Goal: Task Accomplishment & Management: Manage account settings

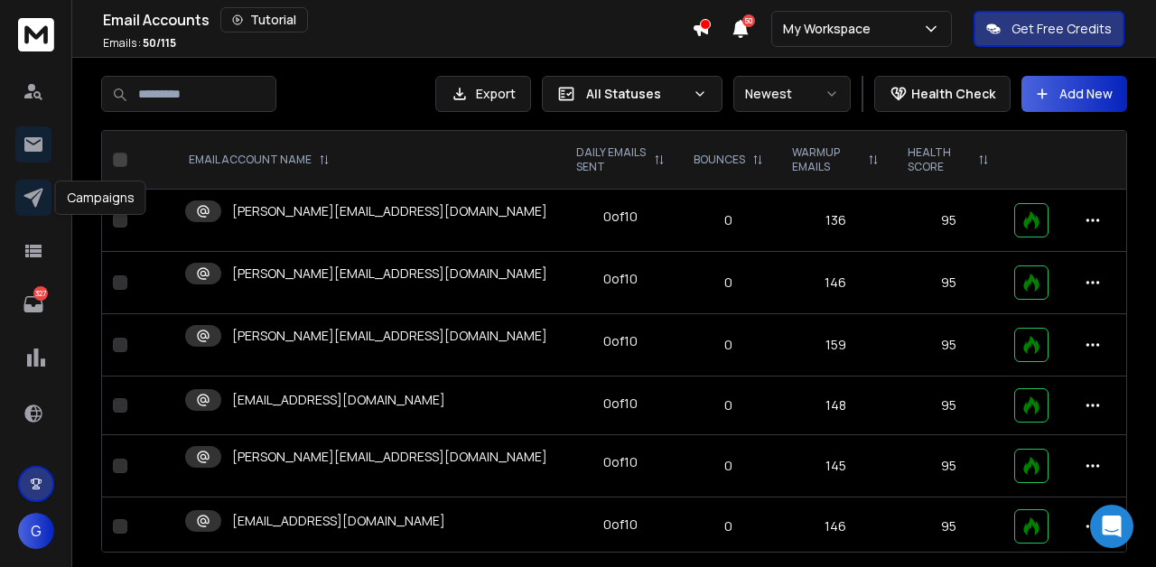
click at [39, 198] on icon at bounding box center [34, 198] width 22 height 22
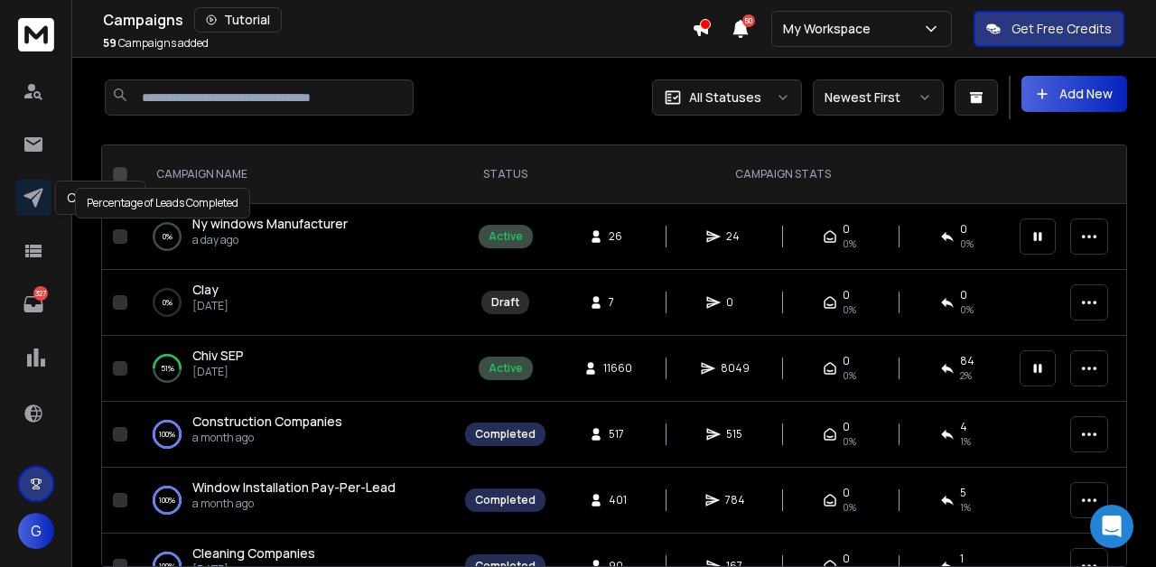
click at [225, 203] on div "Percentage of Leads Completed" at bounding box center [162, 203] width 175 height 31
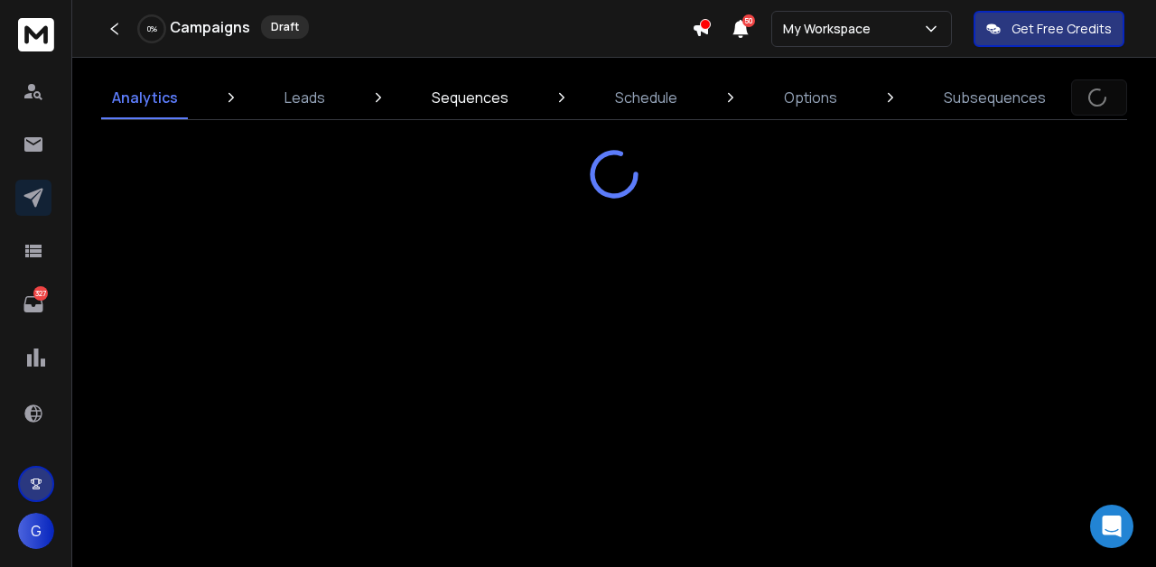
click at [465, 101] on p "Sequences" at bounding box center [470, 98] width 77 height 22
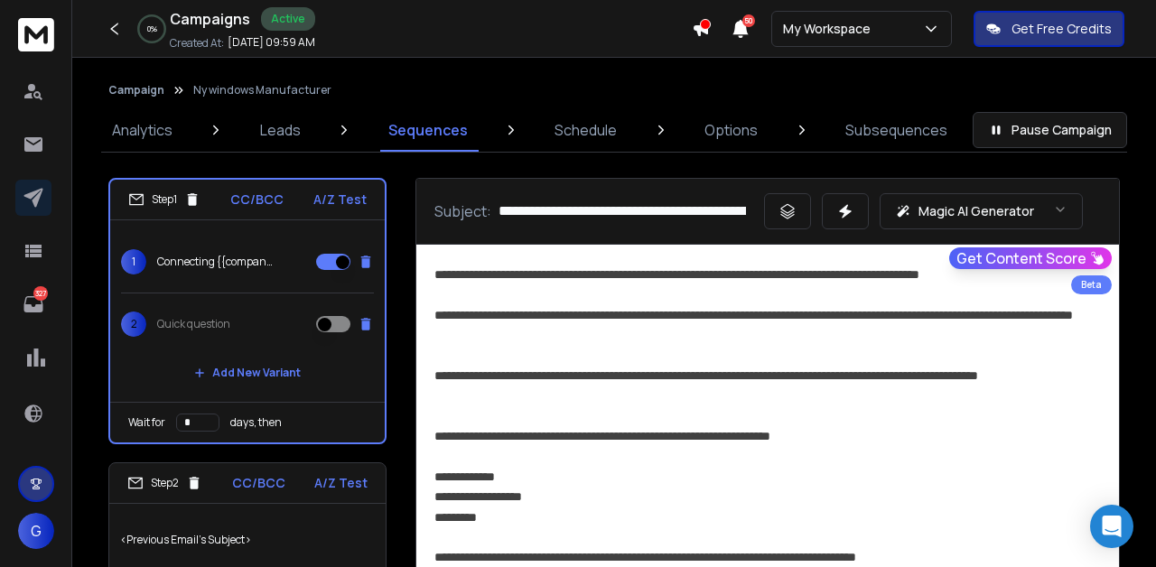
scroll to position [96, 0]
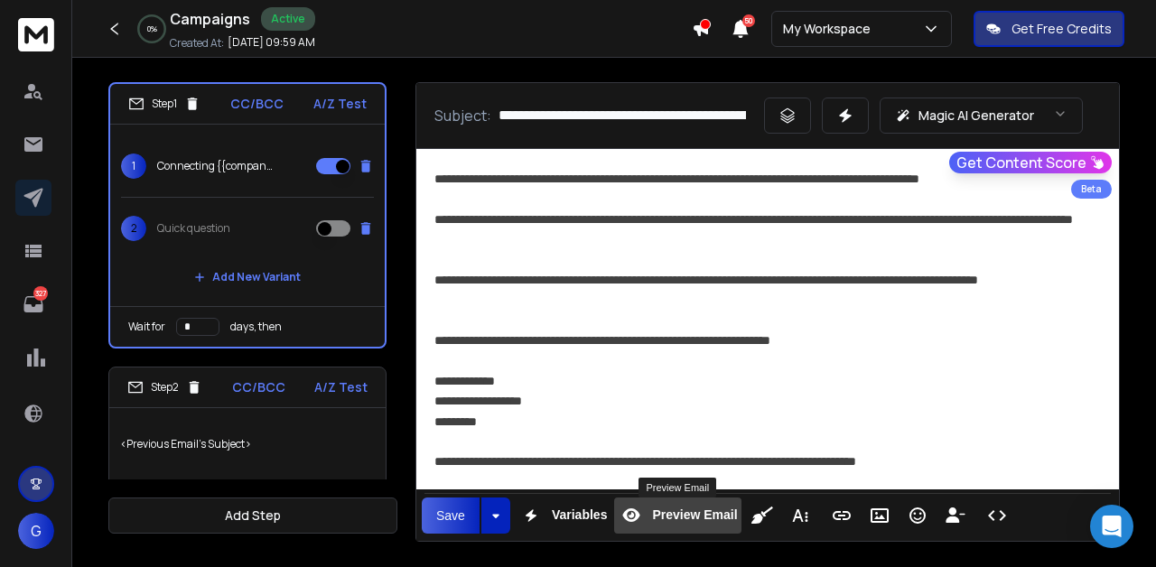
click at [670, 527] on div "Preview Email" at bounding box center [677, 515] width 126 height 30
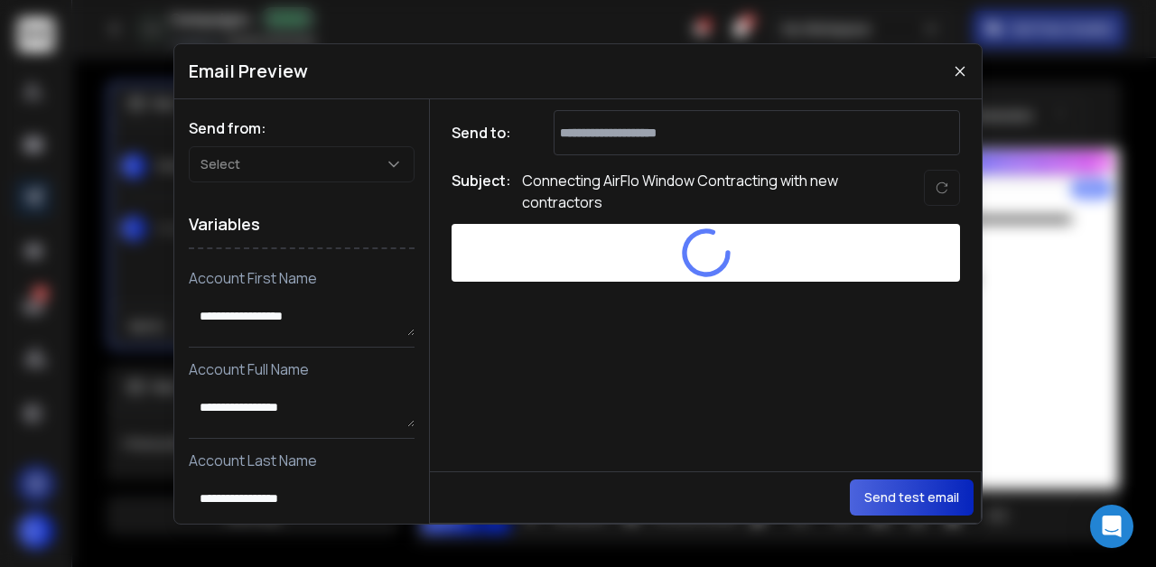
type textarea "**********"
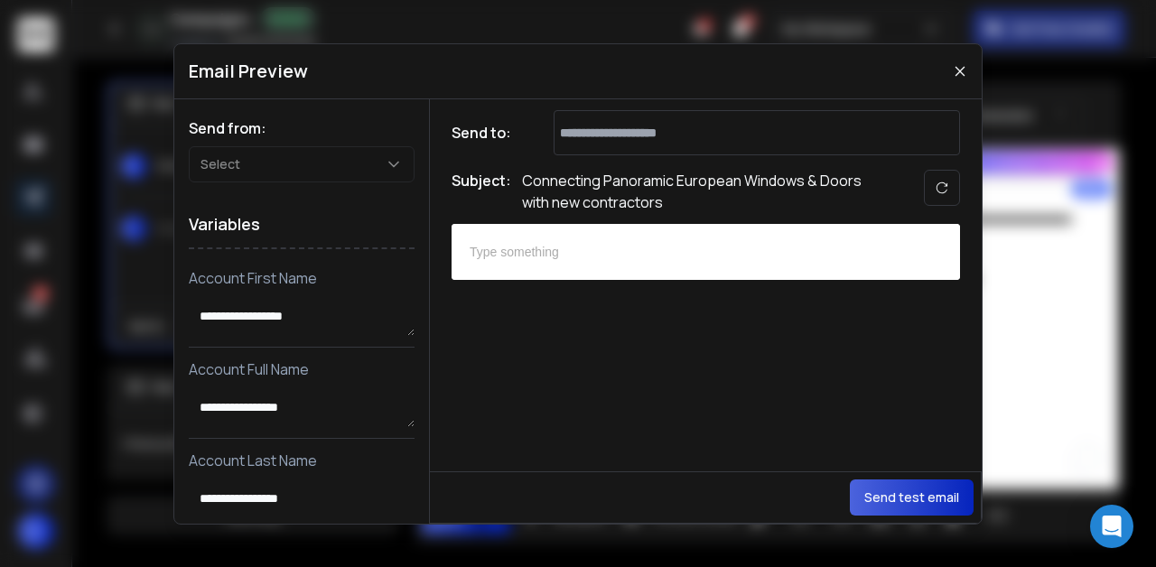
scroll to position [79, 0]
type textarea "******"
type textarea "**********"
type textarea "*****"
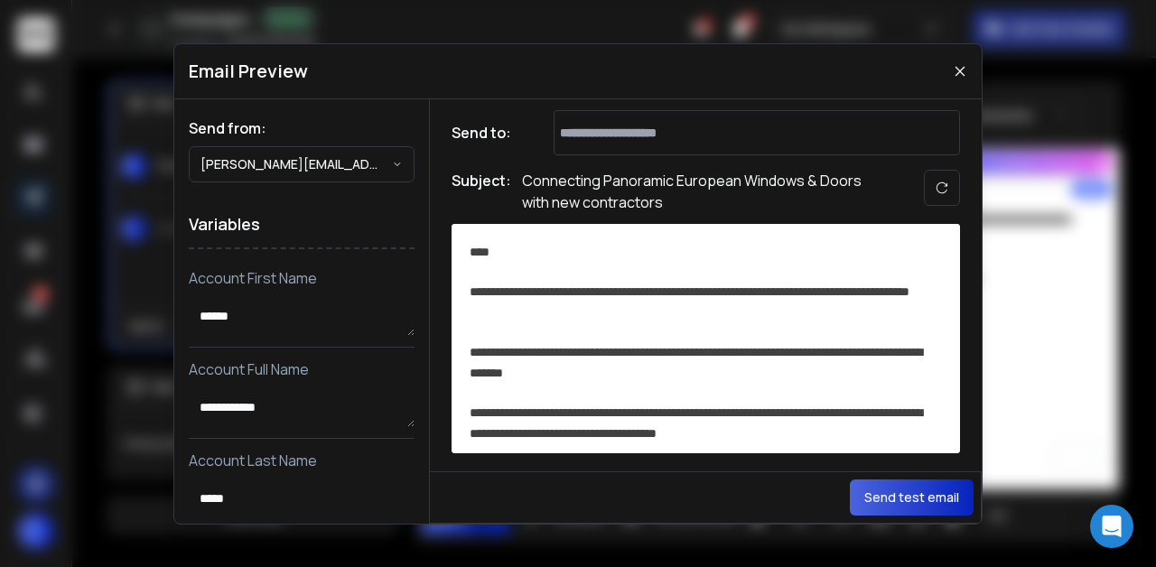
click at [596, 127] on input at bounding box center [757, 132] width 394 height 33
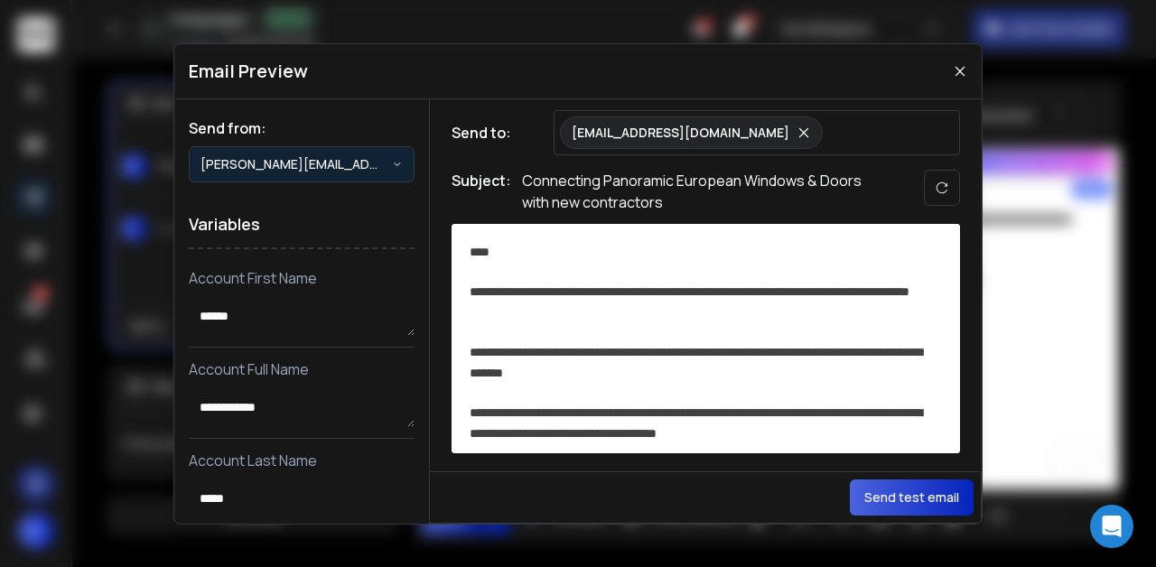
click at [369, 163] on p "[PERSON_NAME][EMAIL_ADDRESS][DOMAIN_NAME]" at bounding box center [295, 164] width 191 height 18
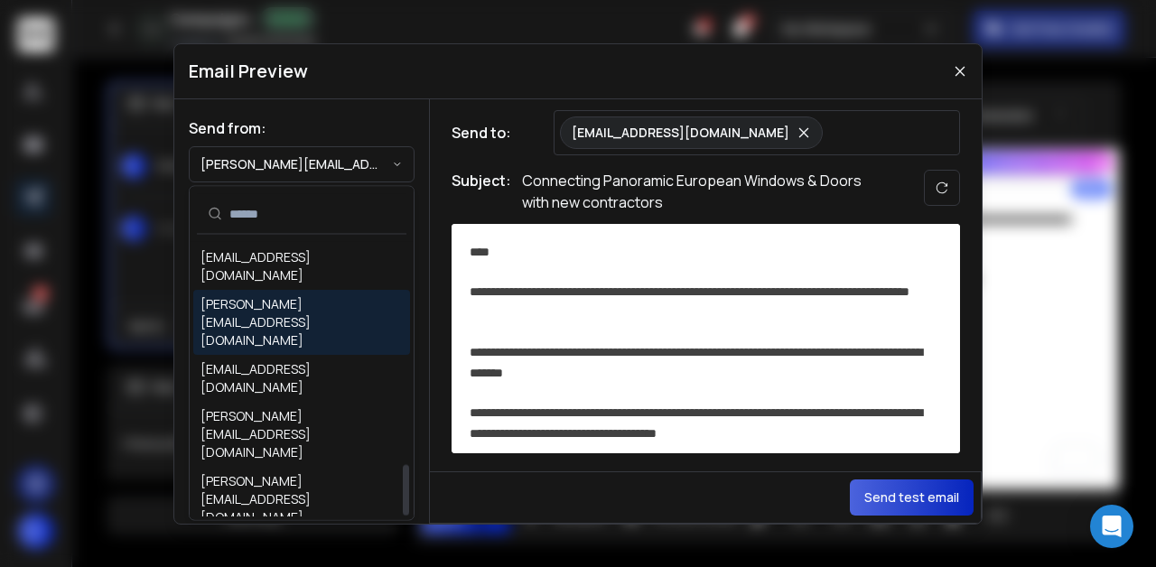
scroll to position [2925, 0]
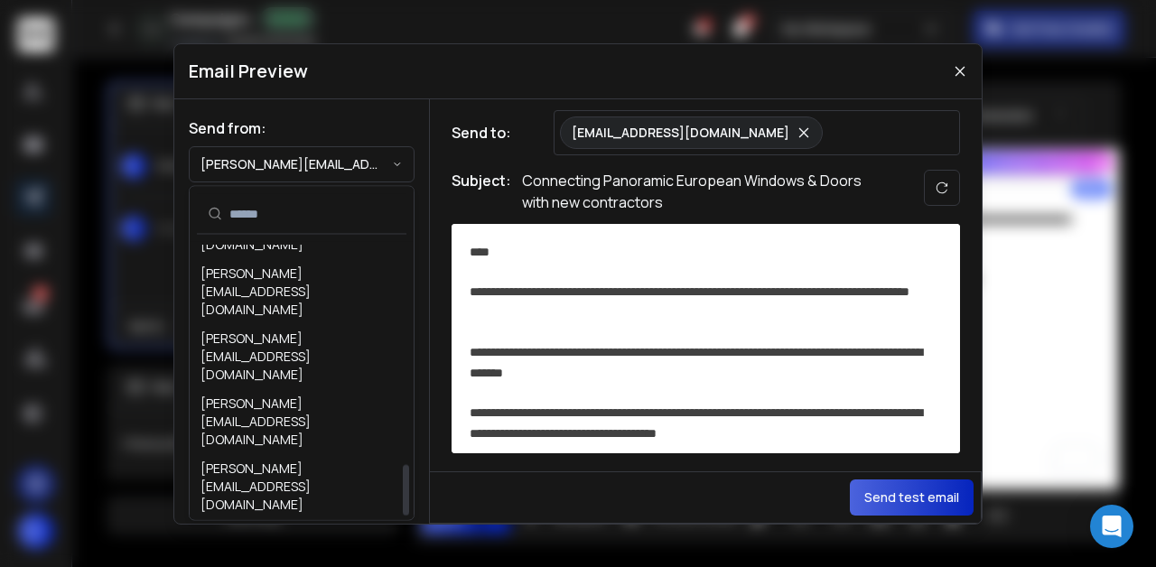
type textarea "****"
type textarea "**********"
type textarea "******"
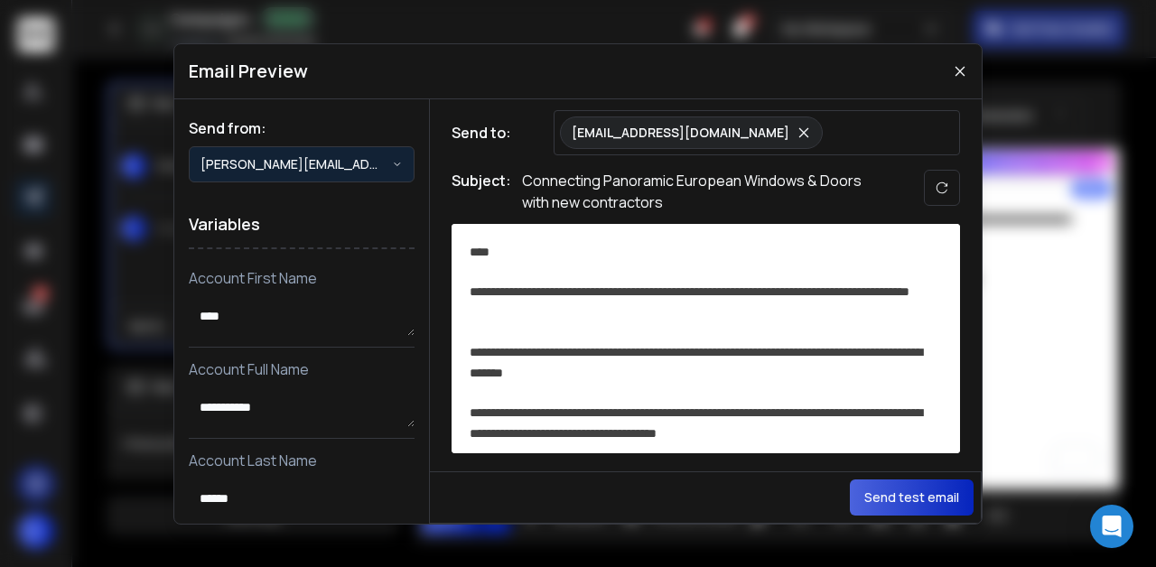
click at [292, 172] on button "[PERSON_NAME][EMAIL_ADDRESS][DOMAIN_NAME]" at bounding box center [302, 164] width 226 height 36
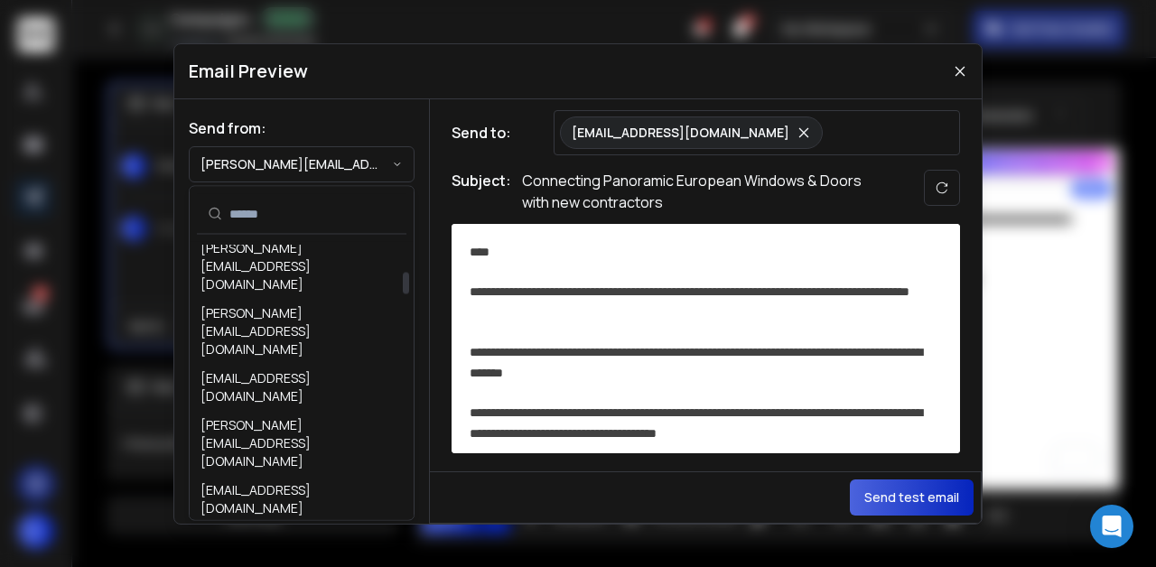
scroll to position [322, 0]
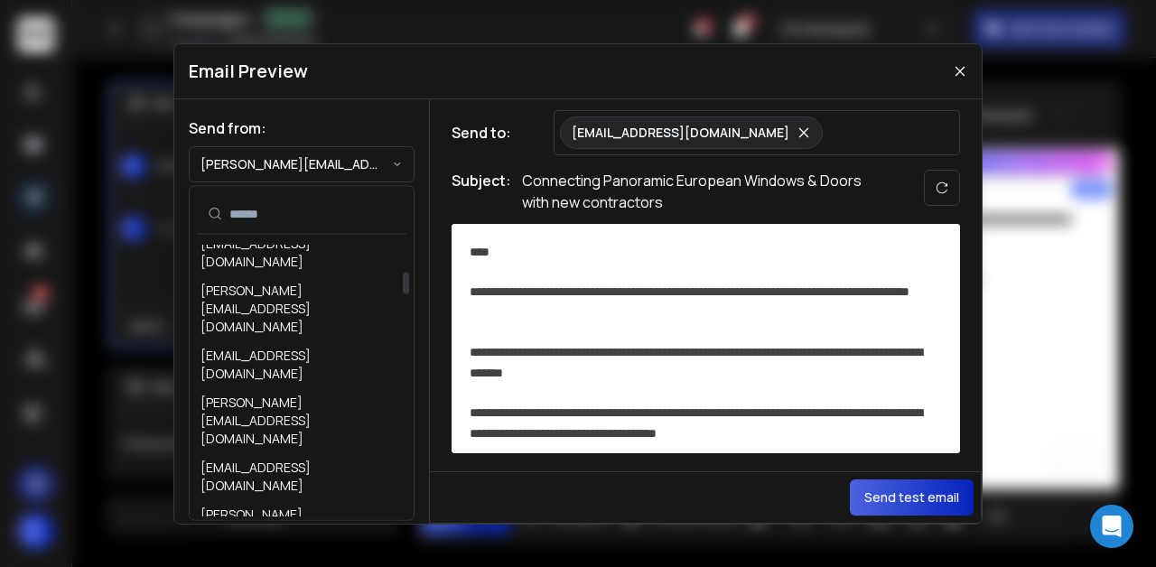
type textarea "****"
type textarea "**********"
type textarea "******"
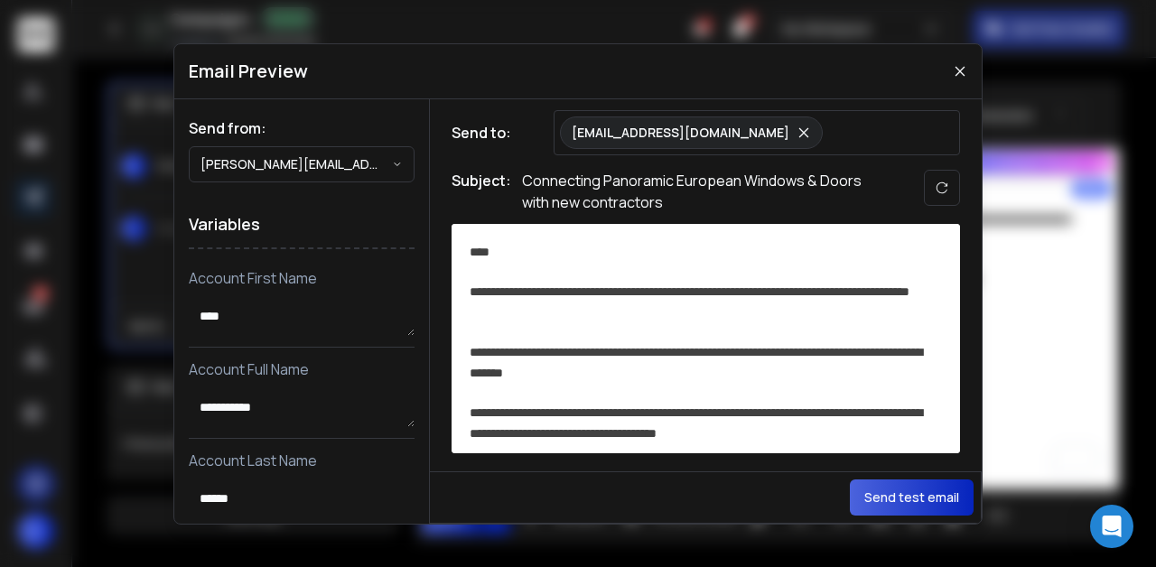
click at [878, 497] on button "Send test email" at bounding box center [912, 497] width 124 height 36
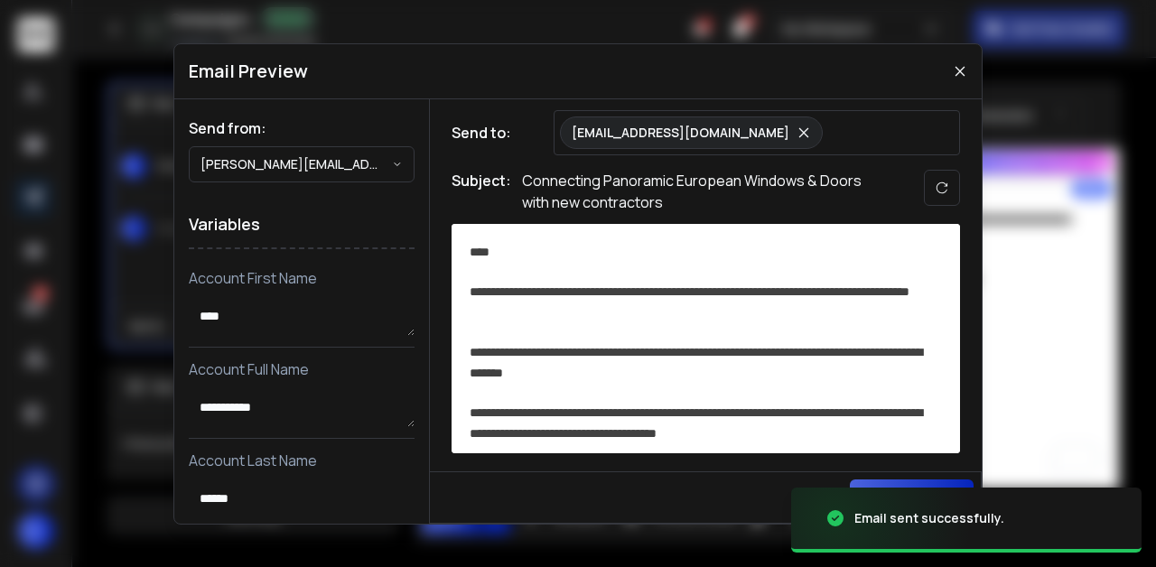
click at [954, 72] on icon at bounding box center [960, 71] width 14 height 14
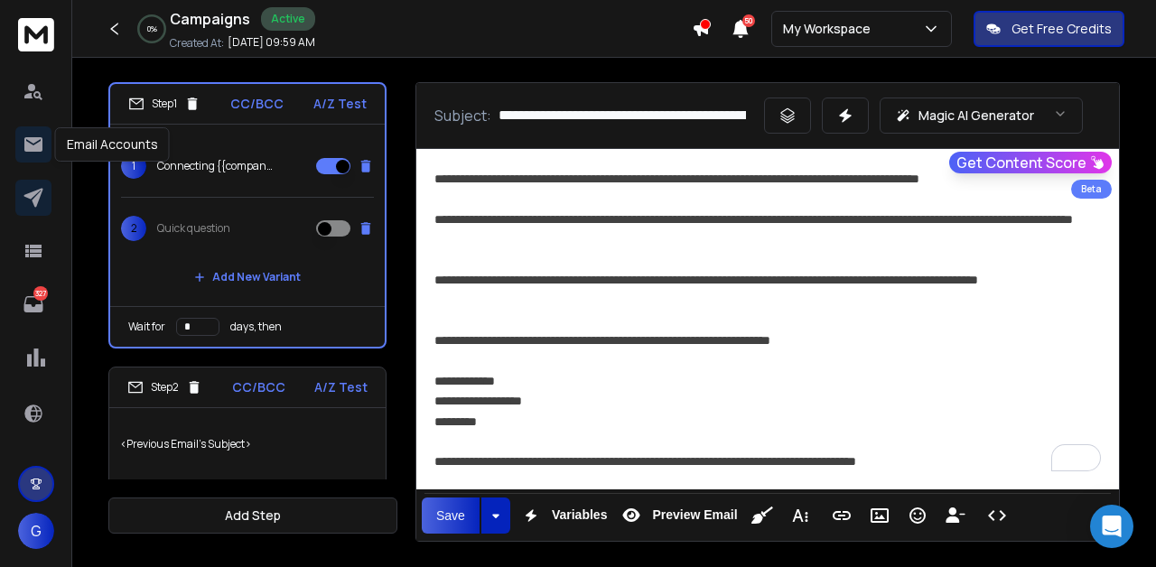
click at [31, 144] on icon at bounding box center [34, 145] width 22 height 22
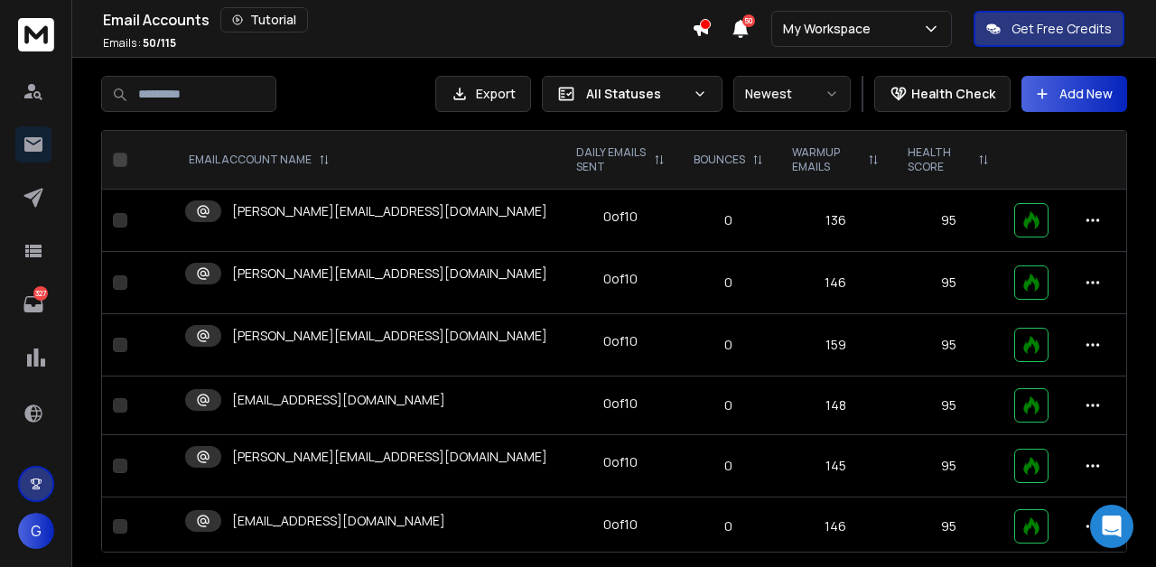
click at [201, 99] on input at bounding box center [188, 94] width 175 height 36
paste input "**********"
type input "**********"
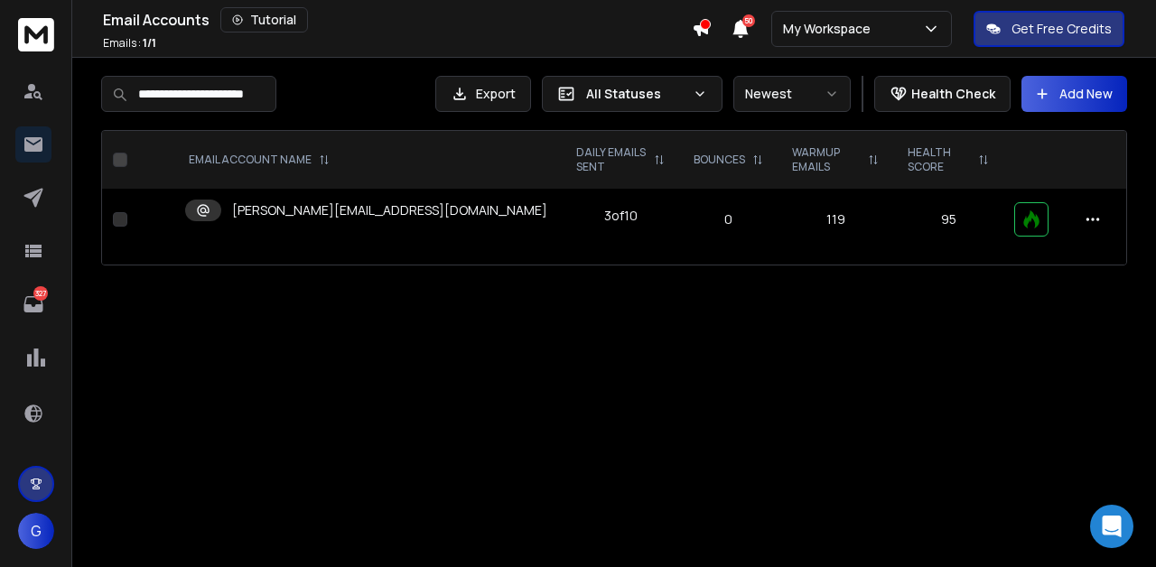
click at [679, 228] on td "0" at bounding box center [728, 219] width 98 height 61
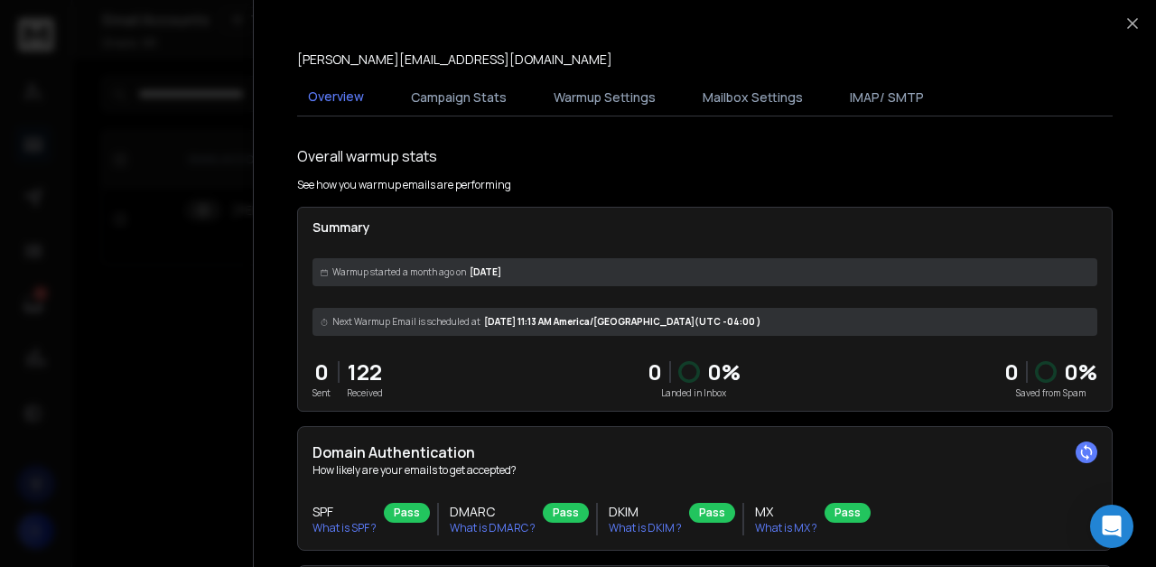
click at [726, 91] on button "Mailbox Settings" at bounding box center [753, 98] width 122 height 40
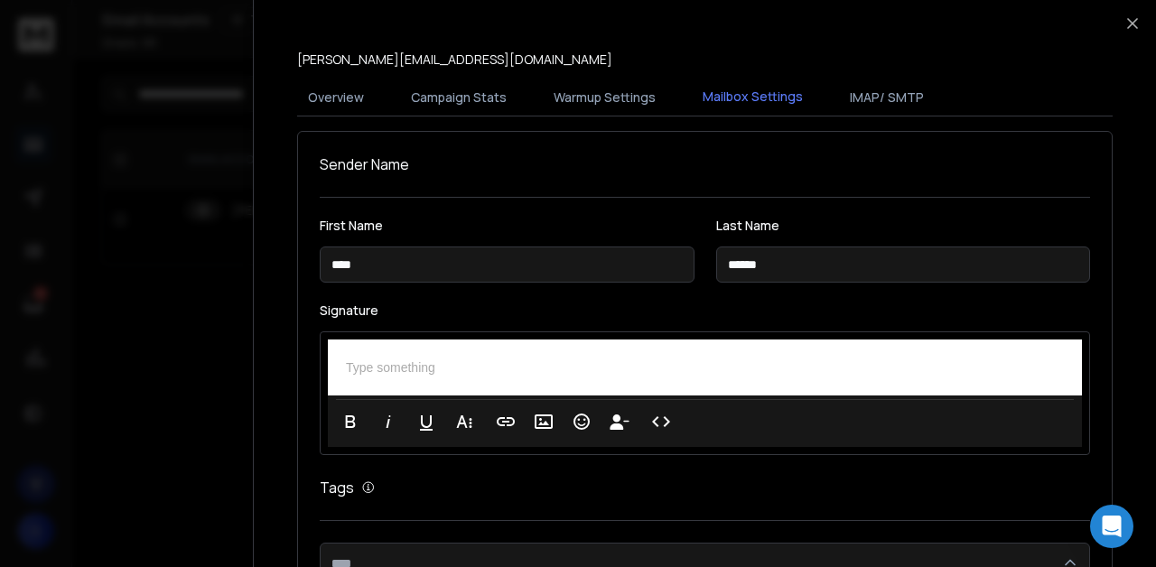
scroll to position [83, 0]
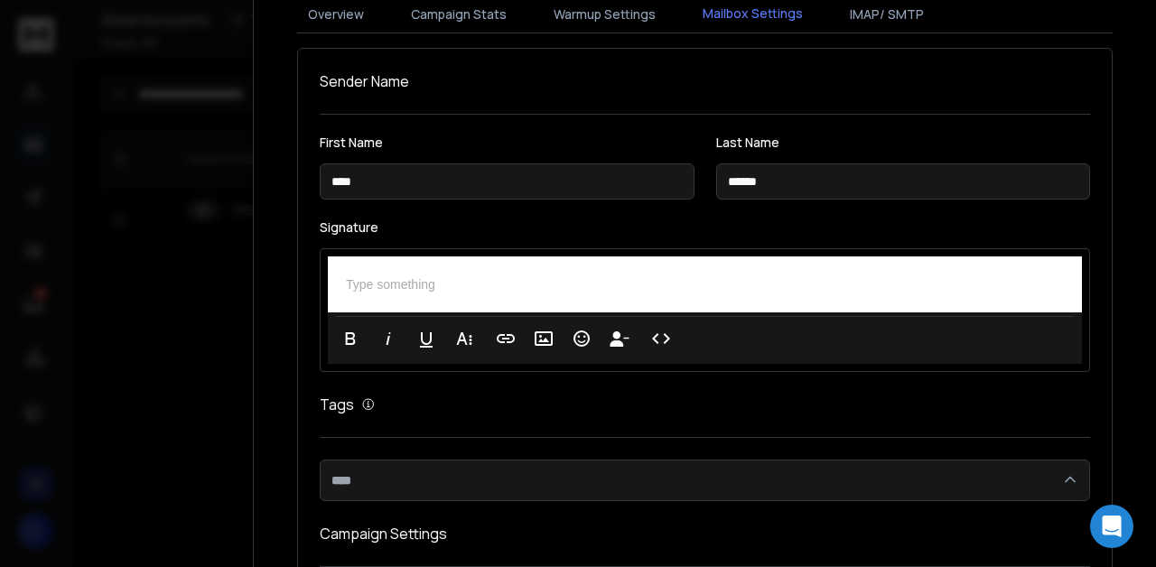
click at [557, 9] on button "Warmup Settings" at bounding box center [605, 15] width 124 height 40
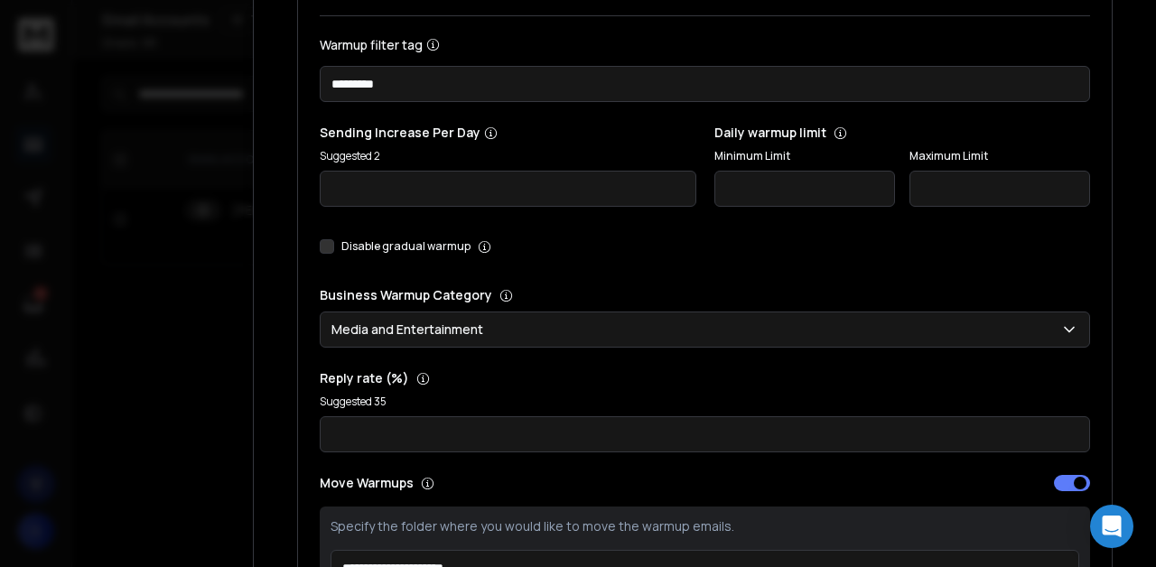
scroll to position [0, 0]
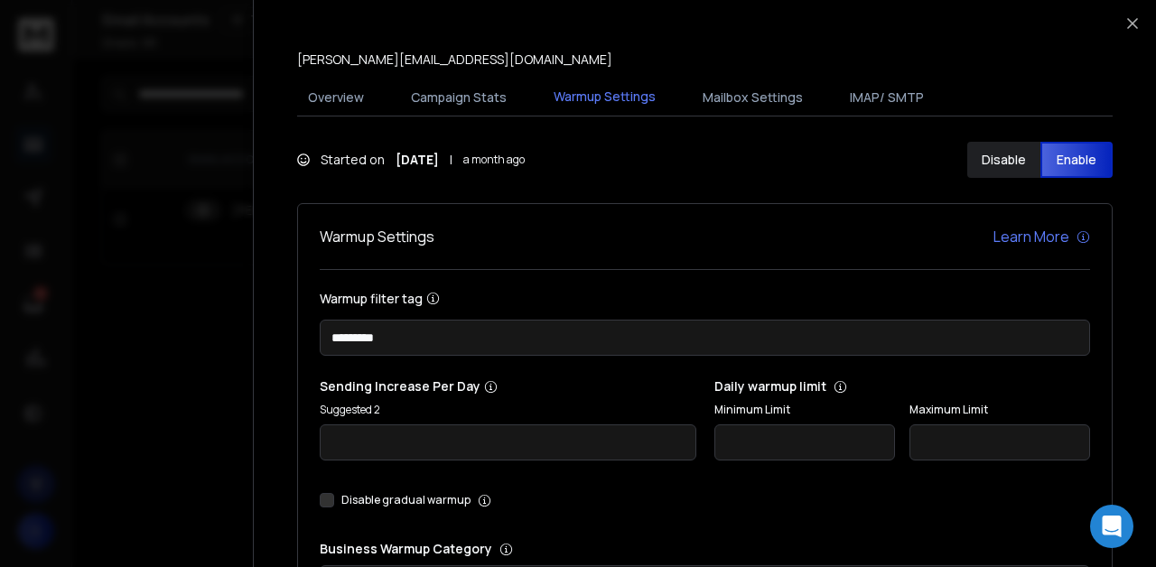
click at [886, 94] on button "IMAP/ SMTP" at bounding box center [887, 98] width 96 height 40
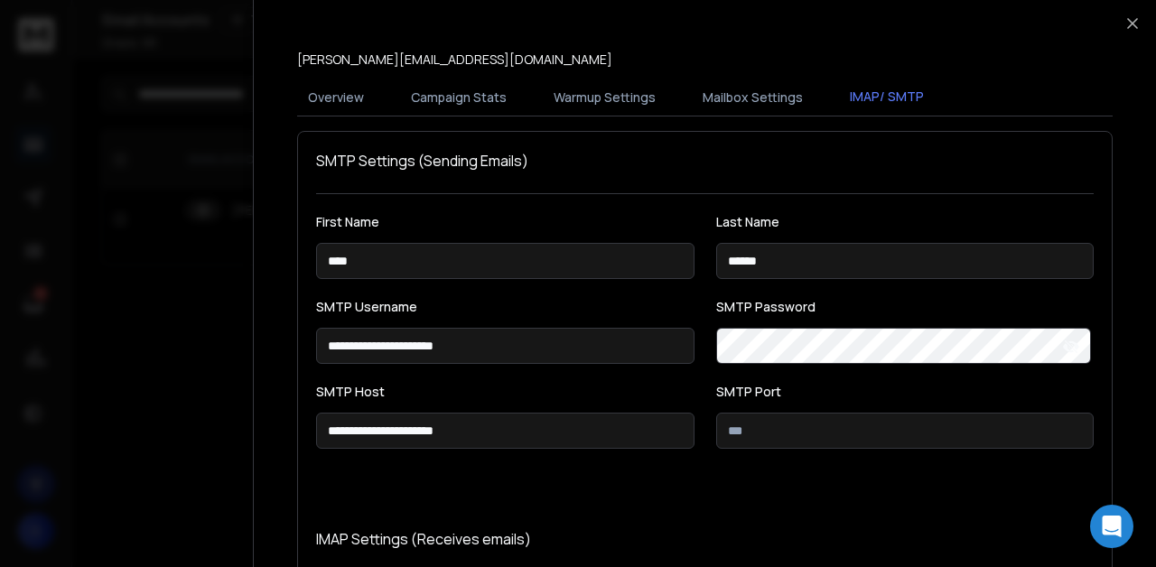
click at [1076, 348] on div at bounding box center [1076, 347] width 27 height 16
click at [169, 196] on div at bounding box center [578, 283] width 1156 height 567
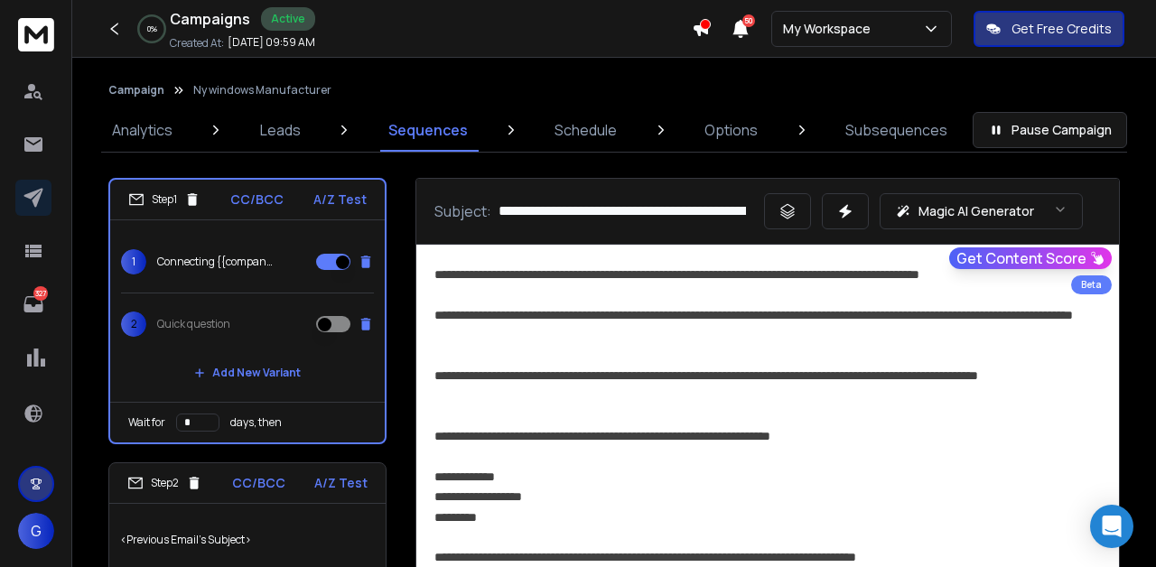
scroll to position [96, 0]
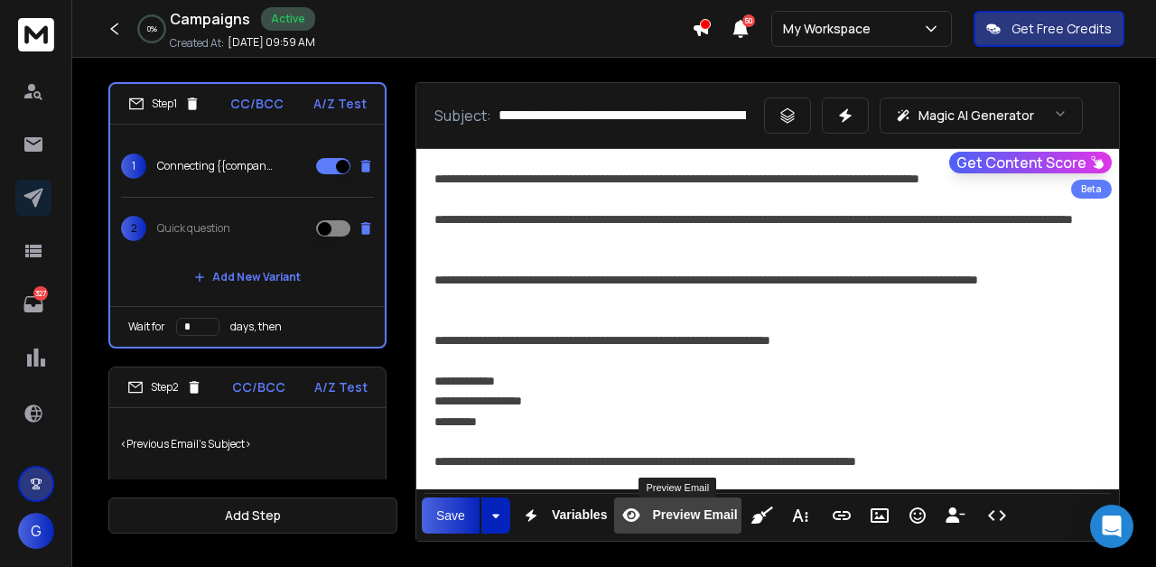
click at [666, 525] on div "Preview Email" at bounding box center [677, 515] width 126 height 30
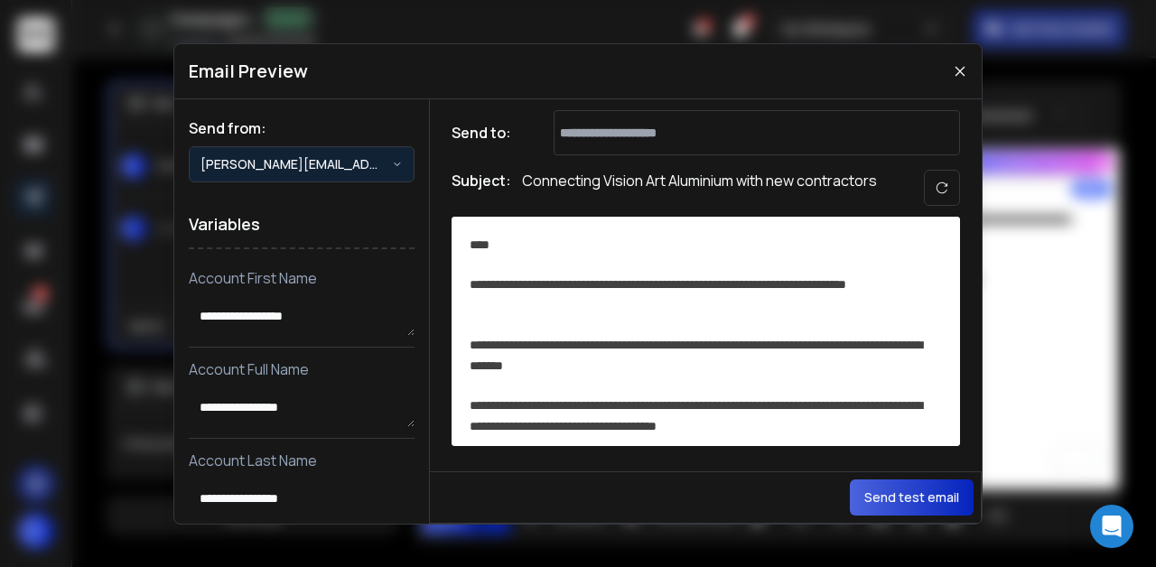
scroll to position [79, 0]
click at [357, 175] on button "[PERSON_NAME][EMAIL_ADDRESS][DOMAIN_NAME]" at bounding box center [302, 164] width 226 height 36
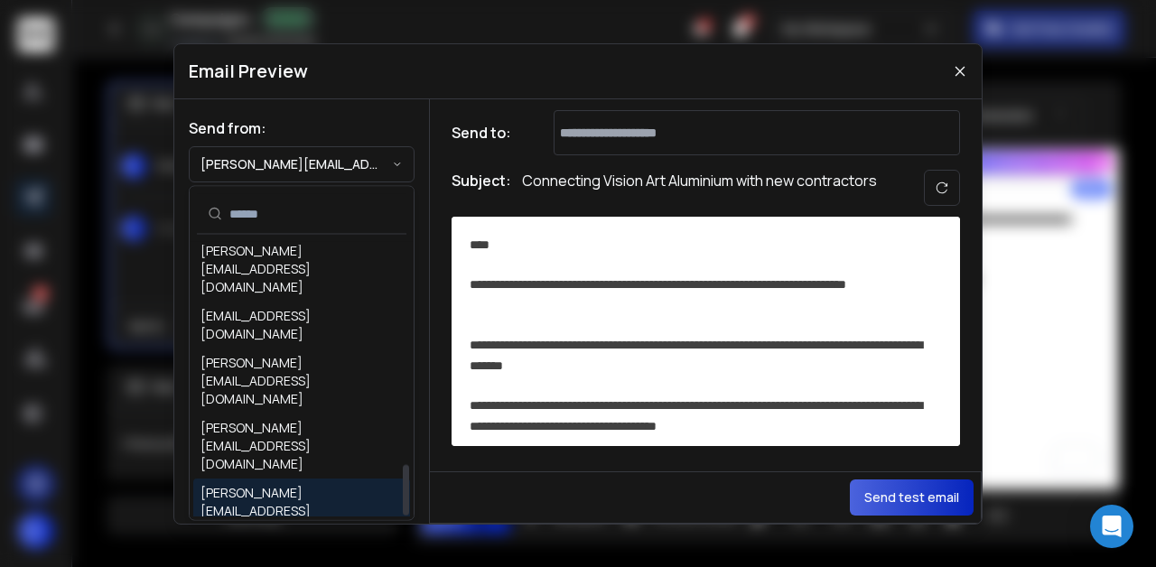
scroll to position [3052, 0]
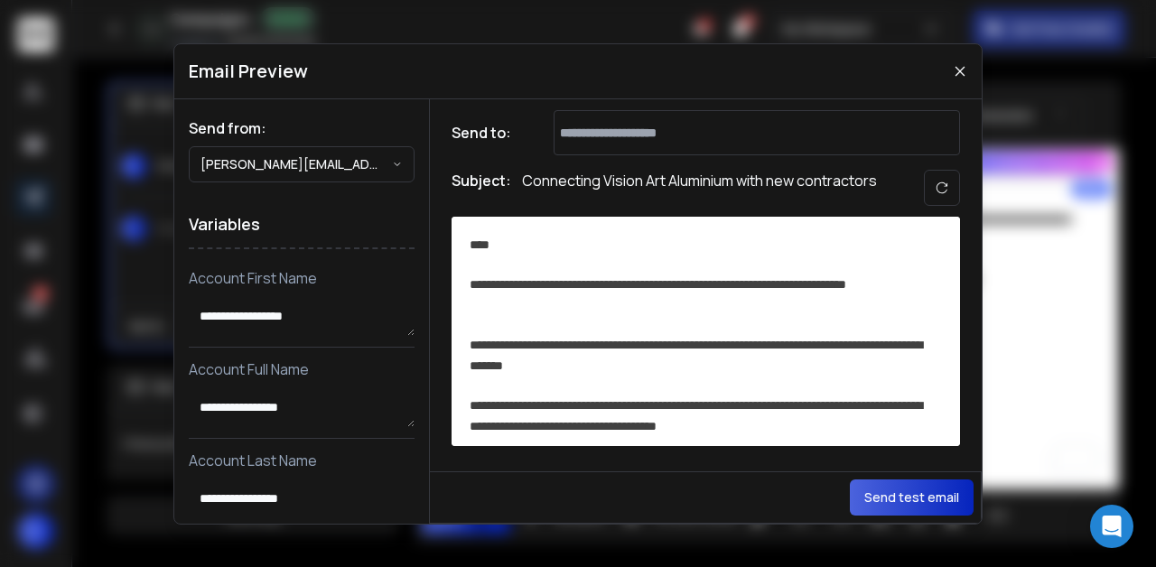
click at [665, 116] on input at bounding box center [757, 132] width 394 height 33
click at [867, 493] on button "Send test email" at bounding box center [912, 497] width 124 height 36
click at [867, 497] on button "Send test email" at bounding box center [912, 497] width 124 height 36
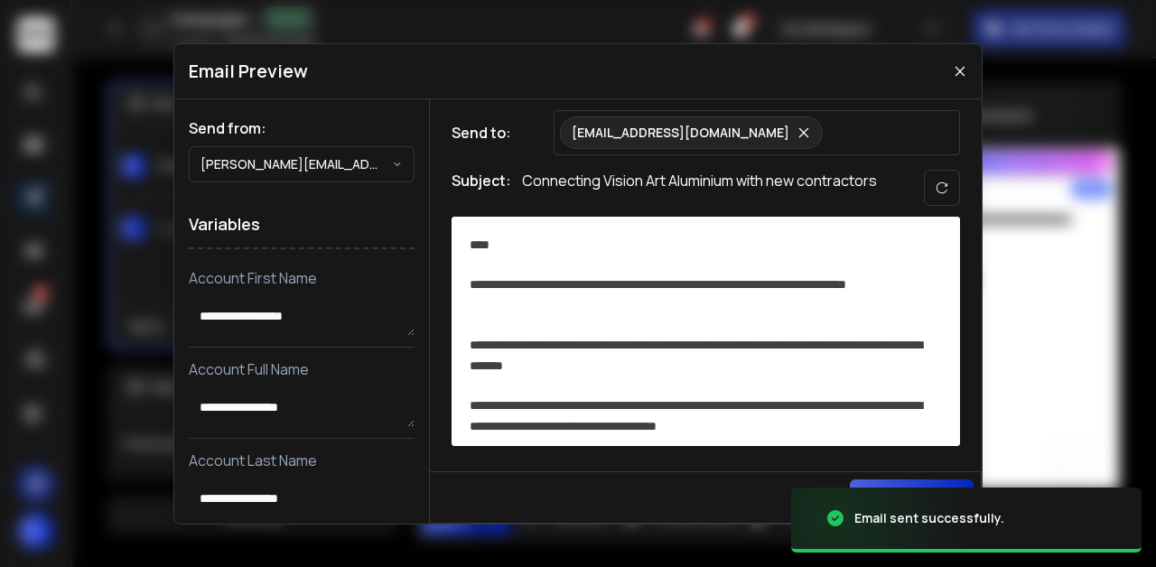
click at [869, 481] on ol "Email sent successfully." at bounding box center [965, 520] width 379 height 94
click at [343, 159] on div "[PERSON_NAME][EMAIL_ADDRESS][DOMAIN_NAME]" at bounding box center [301, 164] width 202 height 18
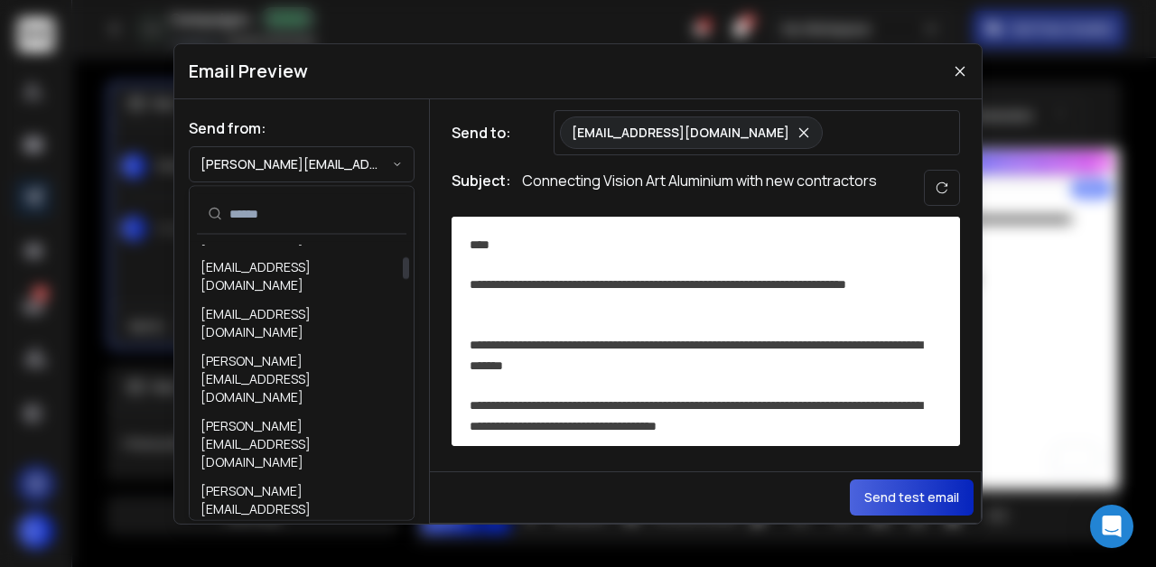
scroll to position [114, 0]
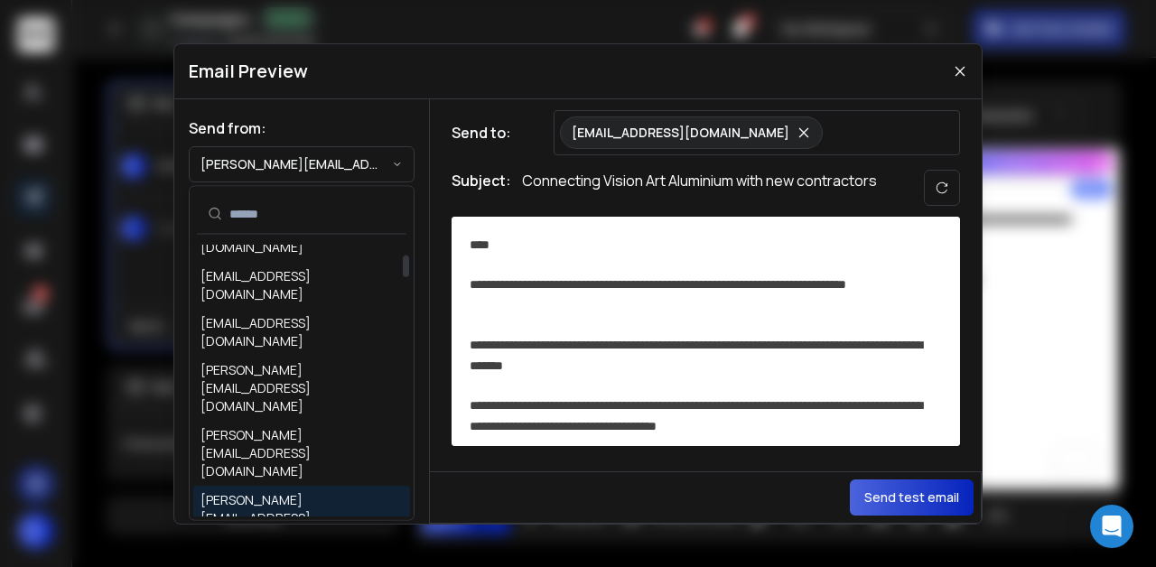
click at [282, 491] on div "[PERSON_NAME][EMAIL_ADDRESS][DOMAIN_NAME]" at bounding box center [301, 518] width 202 height 54
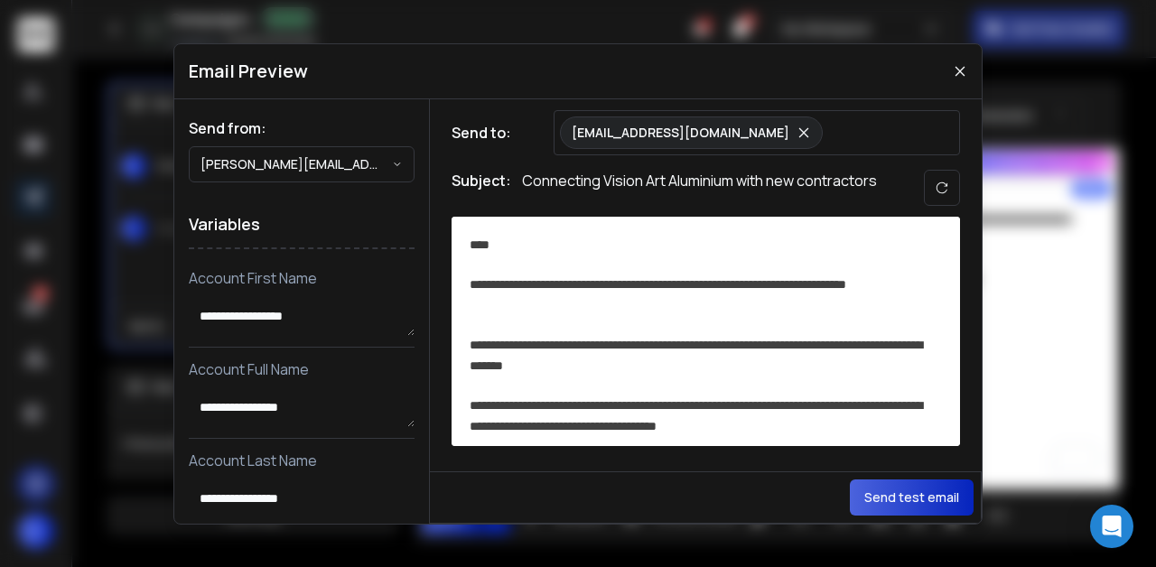
click at [876, 489] on button "Send test email" at bounding box center [912, 497] width 124 height 36
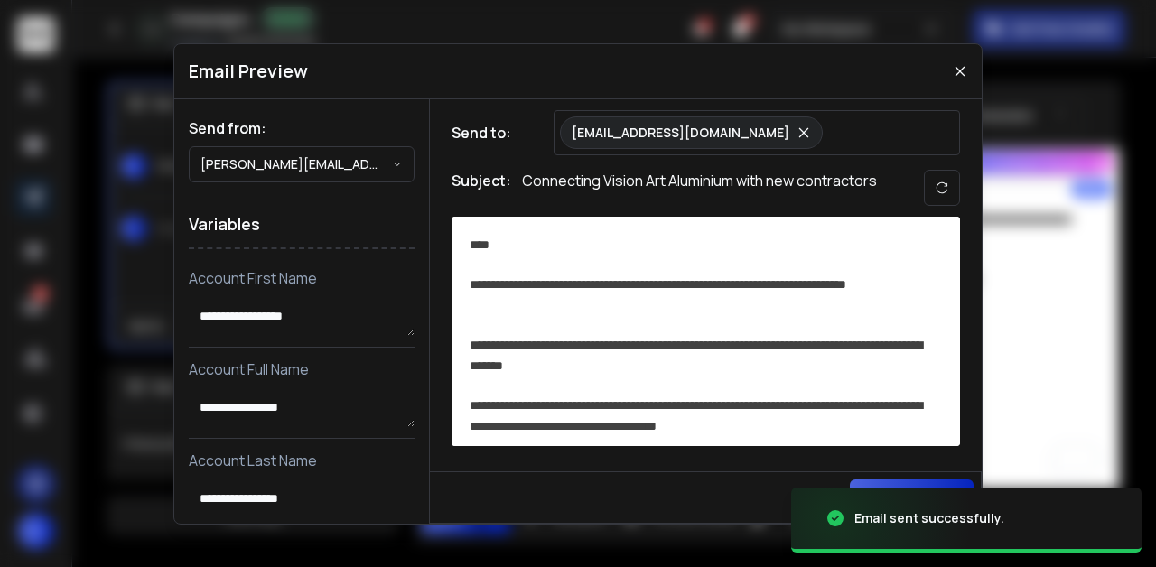
scroll to position [231, 0]
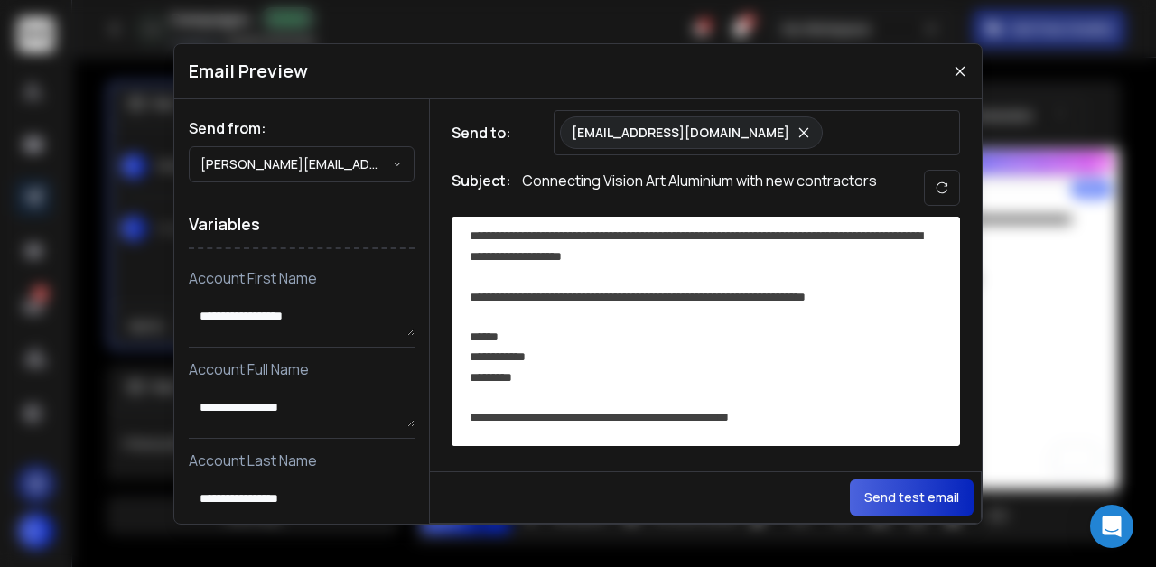
click at [962, 59] on div "Email Preview" at bounding box center [577, 71] width 807 height 54
click at [962, 67] on icon at bounding box center [960, 71] width 14 height 14
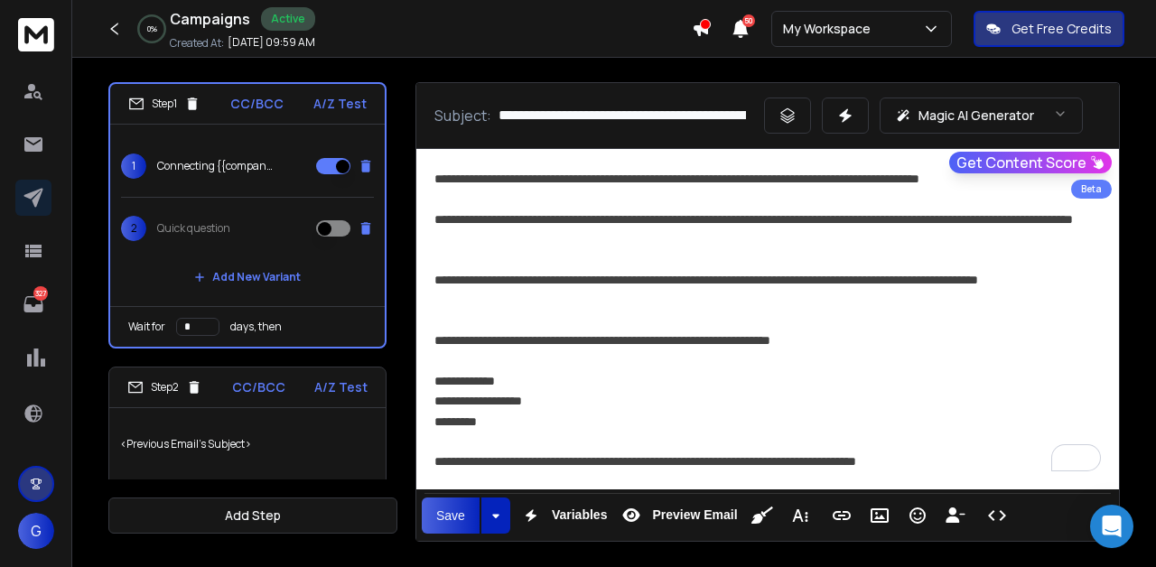
click at [30, 199] on icon at bounding box center [32, 198] width 19 height 19
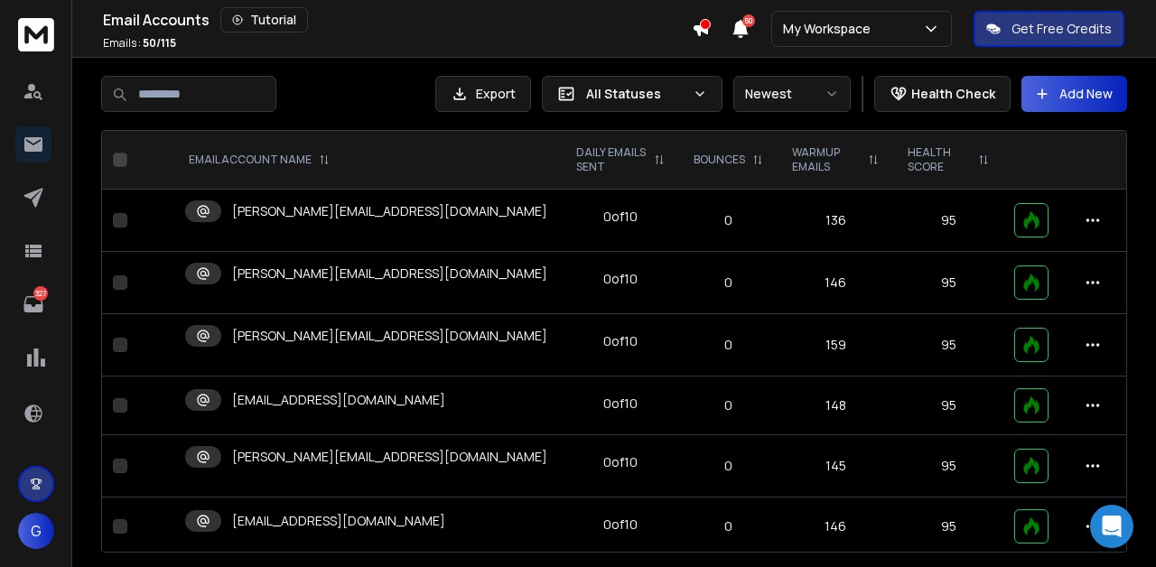
click at [366, 200] on td "[PERSON_NAME][EMAIL_ADDRESS][DOMAIN_NAME]" at bounding box center [367, 221] width 387 height 62
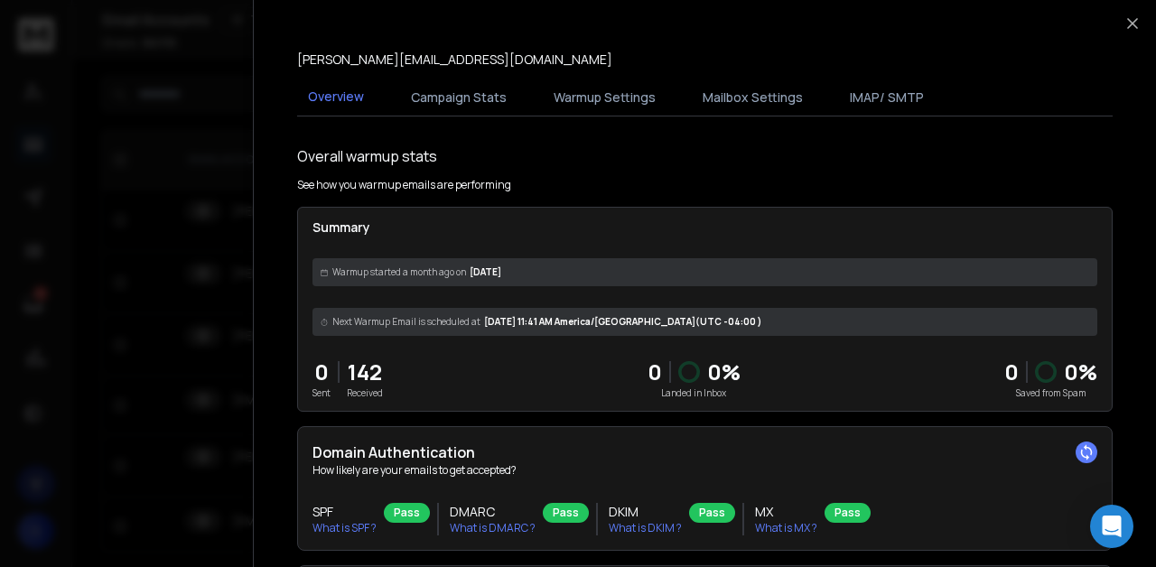
click at [647, 97] on button "Warmup Settings" at bounding box center [605, 98] width 124 height 40
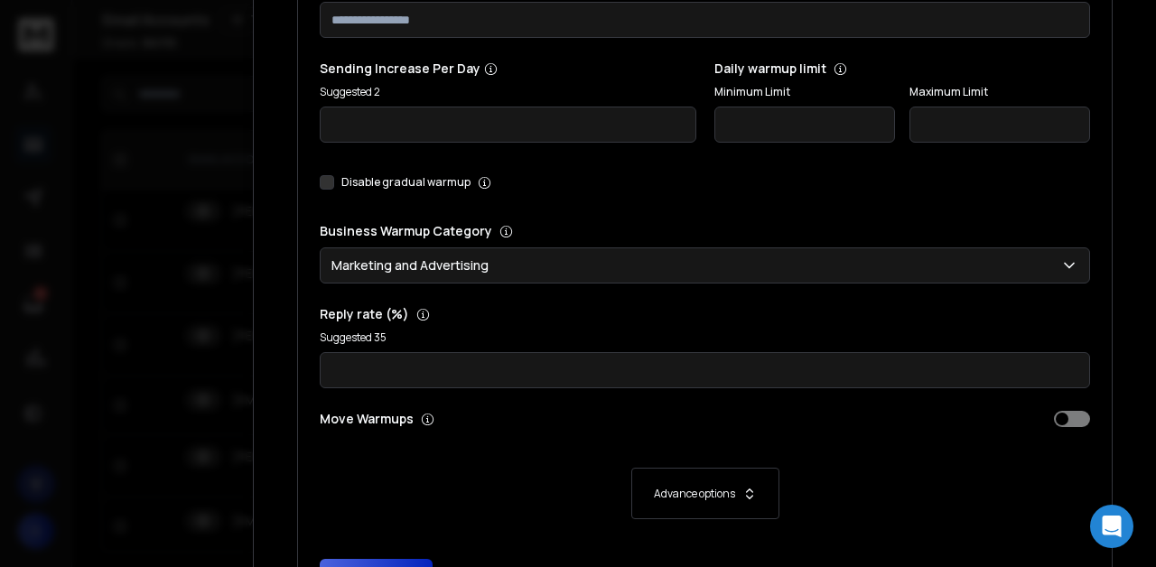
scroll to position [299, 0]
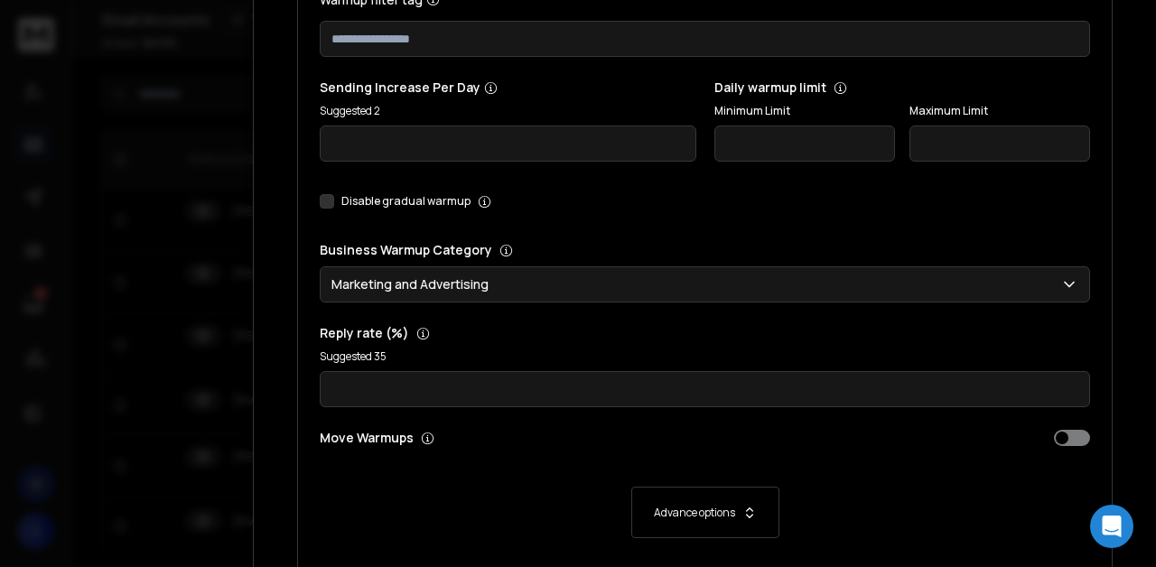
click at [218, 288] on div at bounding box center [578, 283] width 1156 height 567
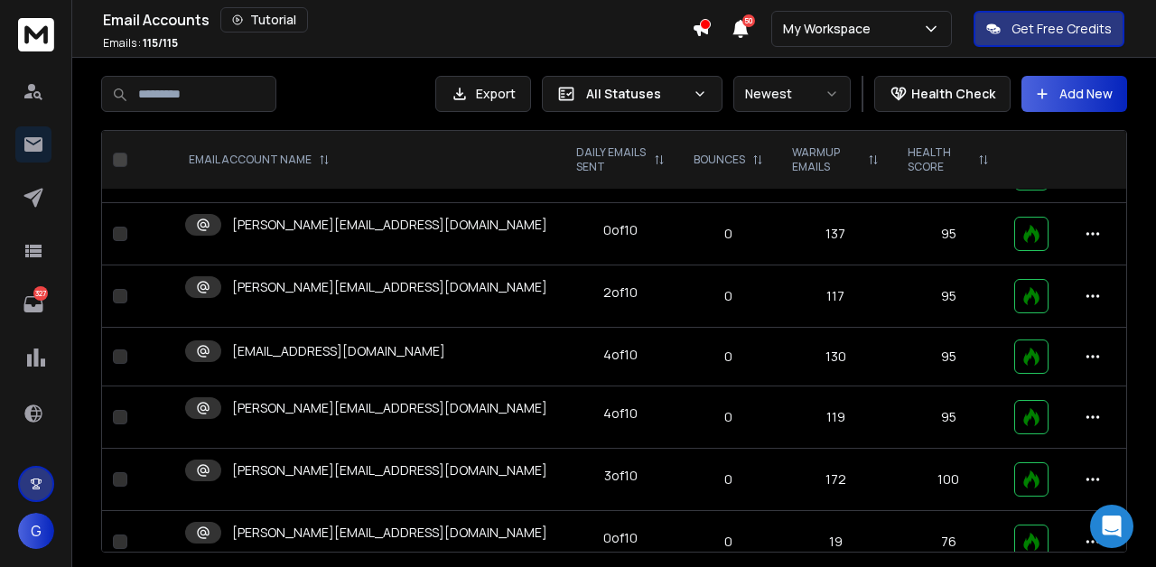
scroll to position [4598, 0]
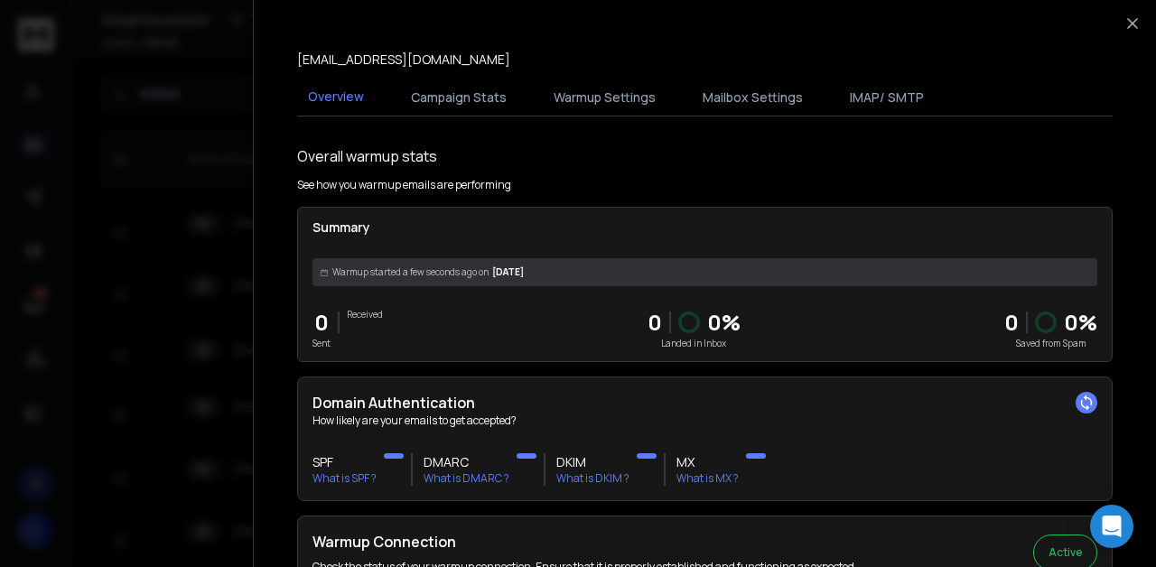
scroll to position [913, 0]
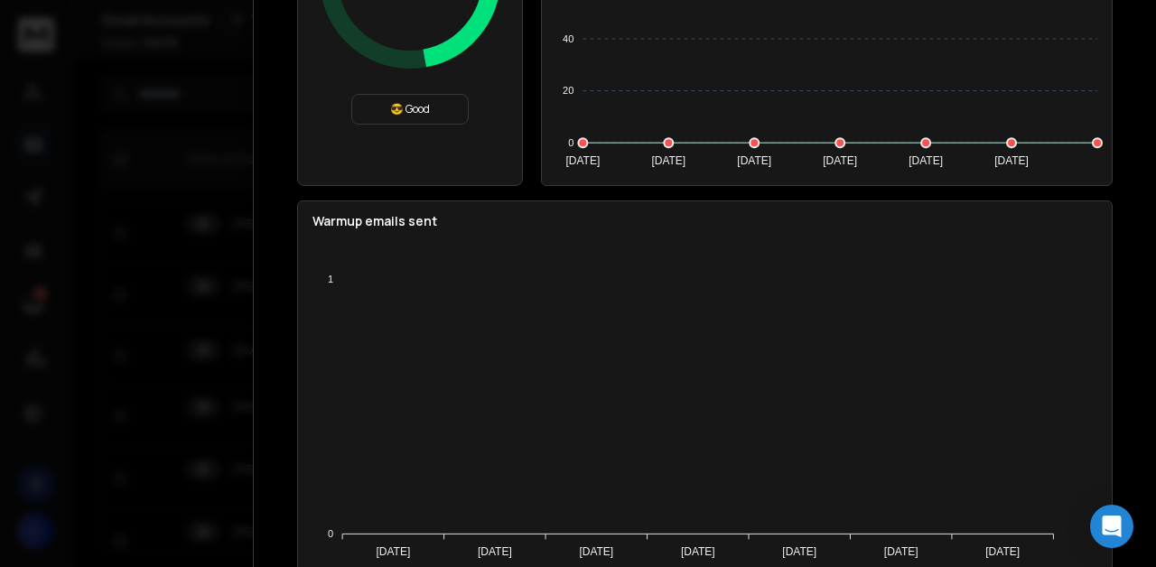
click at [161, 321] on div at bounding box center [578, 283] width 1156 height 567
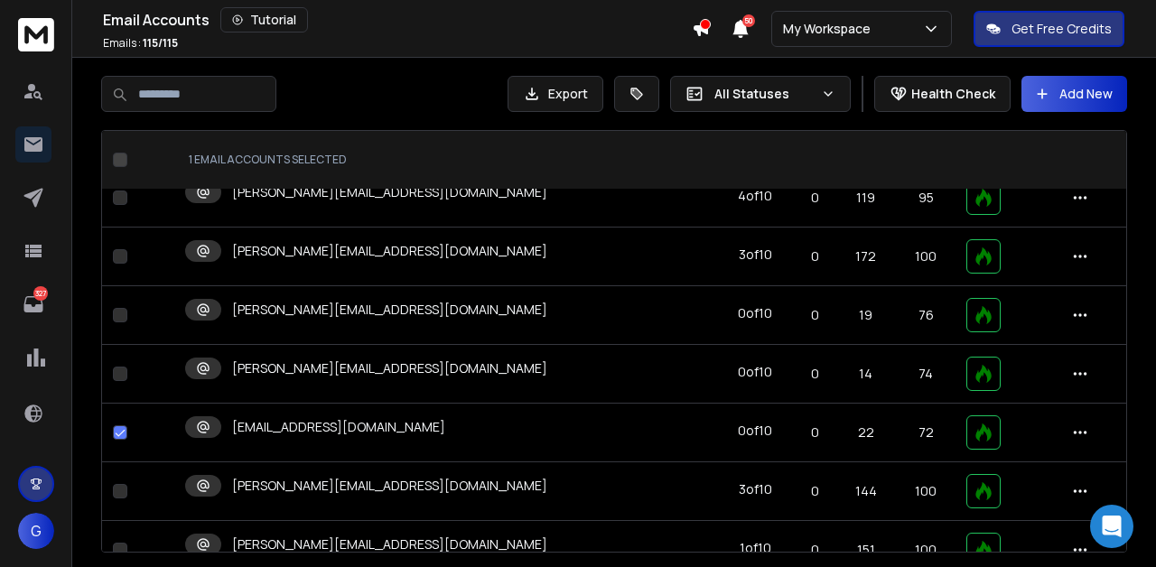
click at [117, 376] on button "button" at bounding box center [120, 374] width 14 height 14
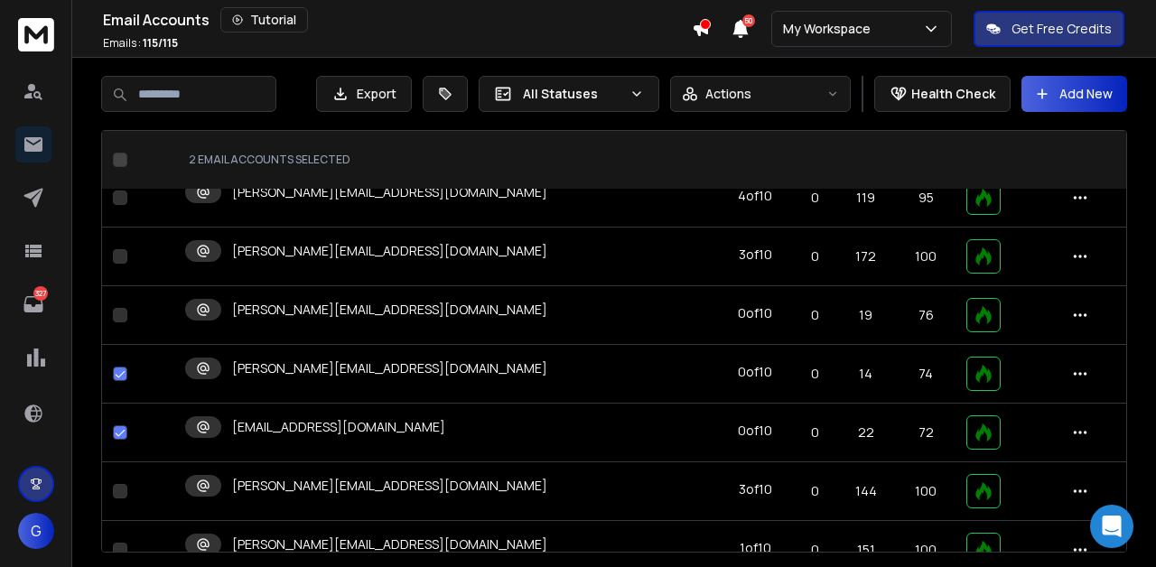
click at [121, 311] on button "button" at bounding box center [120, 315] width 14 height 14
click at [795, 80] on button "Actions" at bounding box center [760, 94] width 181 height 36
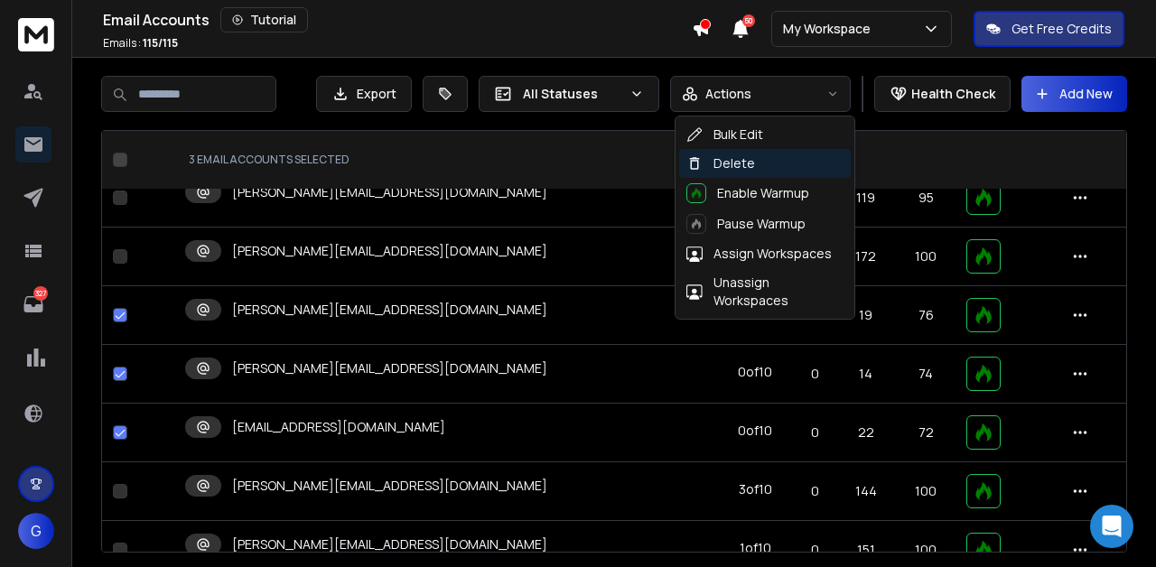
click at [757, 163] on div "Delete" at bounding box center [765, 163] width 172 height 29
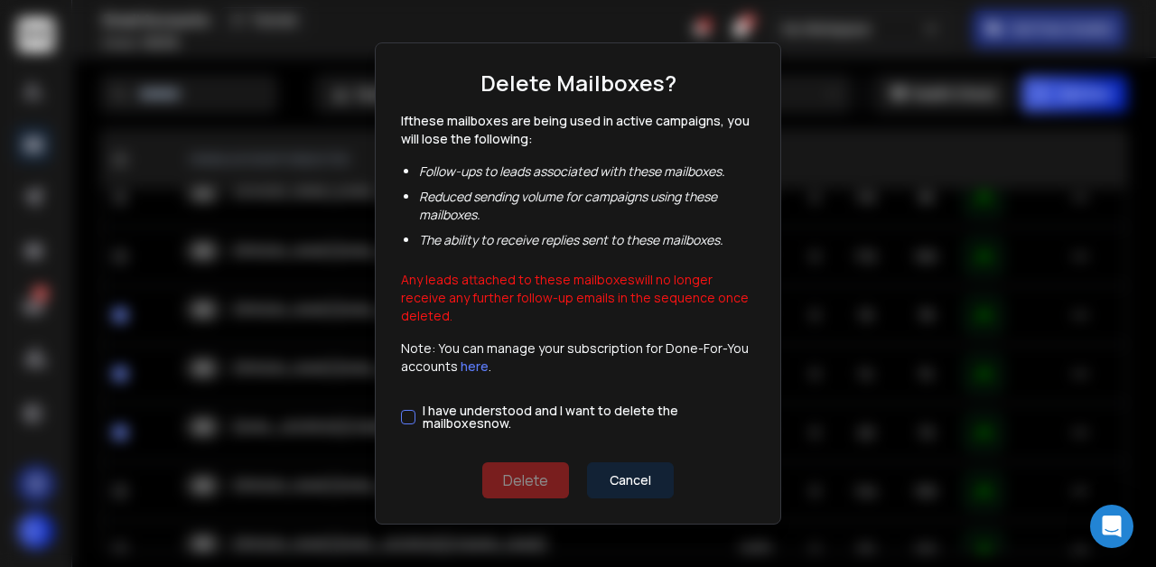
click at [488, 404] on label "I have understood and I want to delete the mailbox es now." at bounding box center [589, 416] width 332 height 25
click at [415, 410] on button "I have understood and I want to delete the mailbox es now." at bounding box center [408, 417] width 14 height 14
click at [504, 483] on button "Delete" at bounding box center [525, 480] width 87 height 36
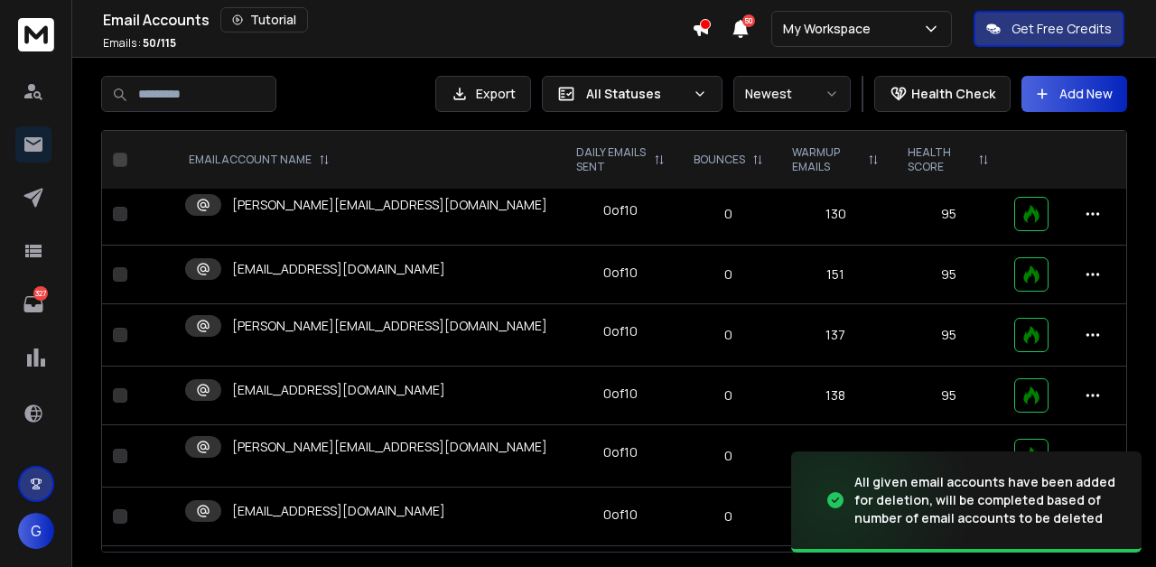
scroll to position [375, 0]
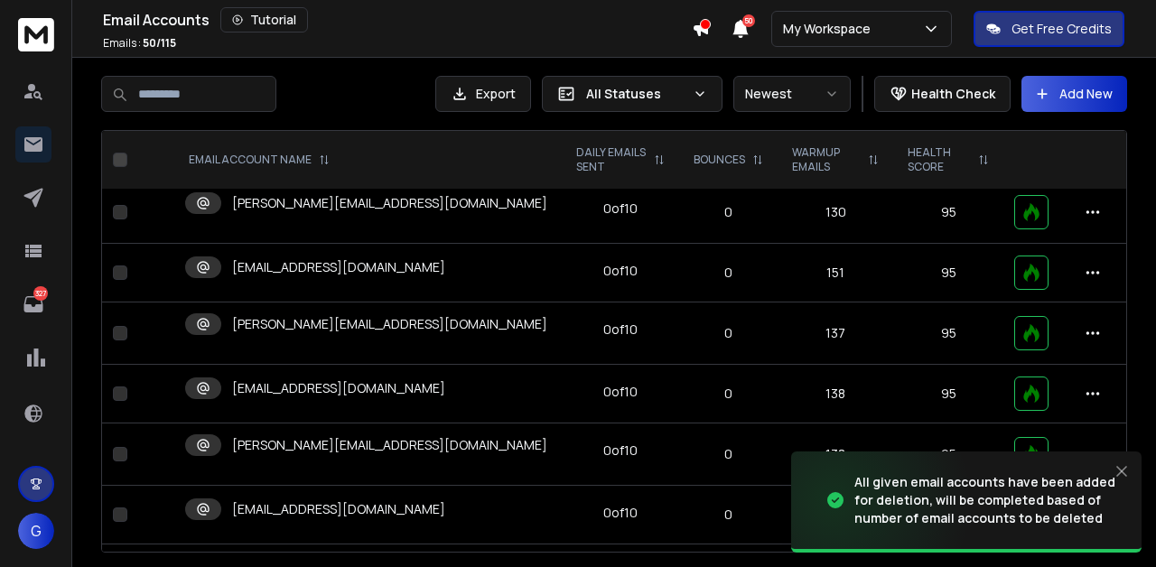
click at [1129, 468] on div "All given email accounts have been added for deletion, will be completed based …" at bounding box center [973, 500] width 336 height 98
click at [1118, 469] on div "All given email accounts have been added for deletion, will be completed based …" at bounding box center [973, 500] width 336 height 98
click at [1120, 471] on div "All given email accounts have been added for deletion, will be completed based …" at bounding box center [973, 500] width 336 height 98
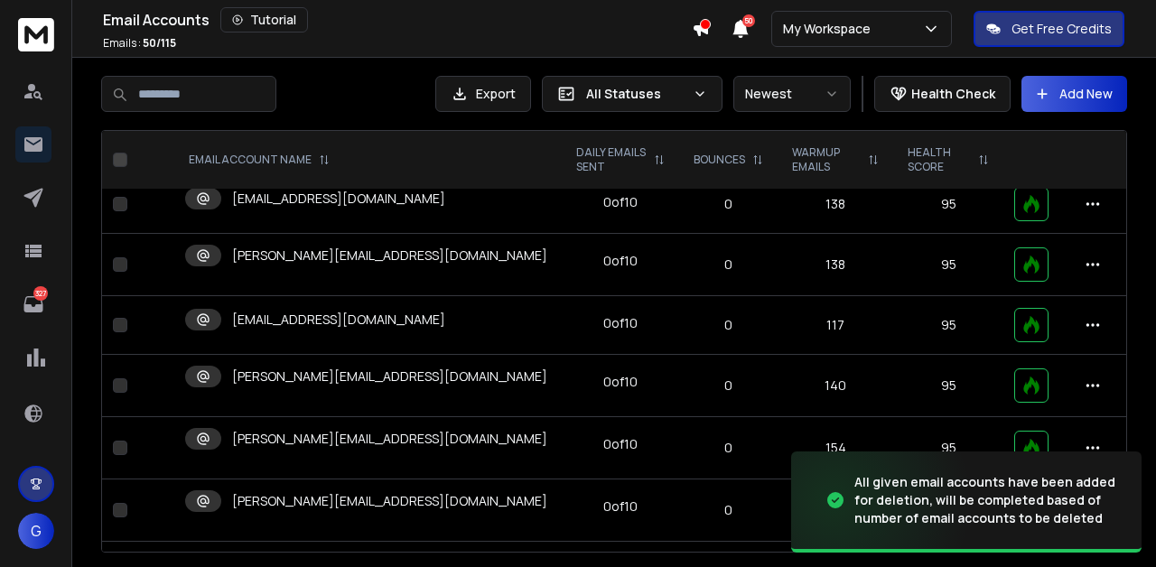
scroll to position [585, 0]
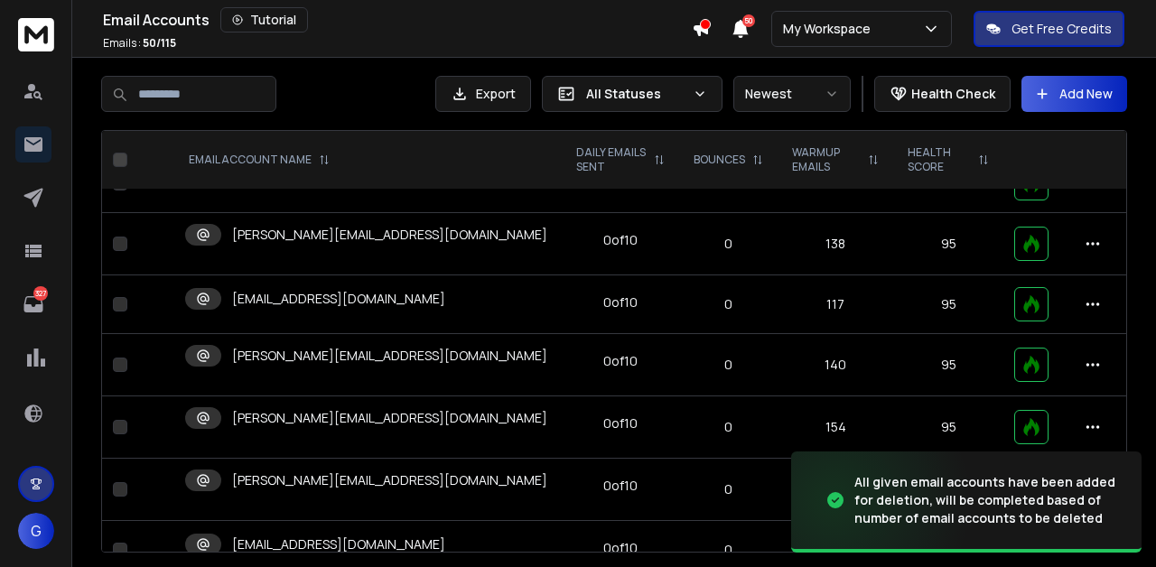
click at [562, 283] on td "0 of 10" at bounding box center [620, 298] width 117 height 47
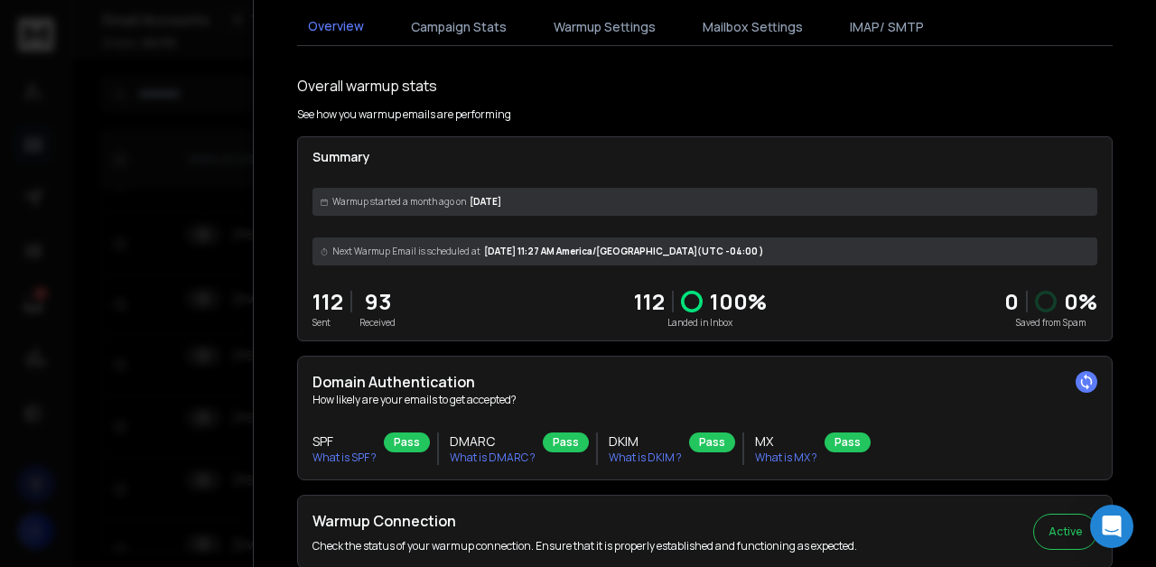
scroll to position [0, 0]
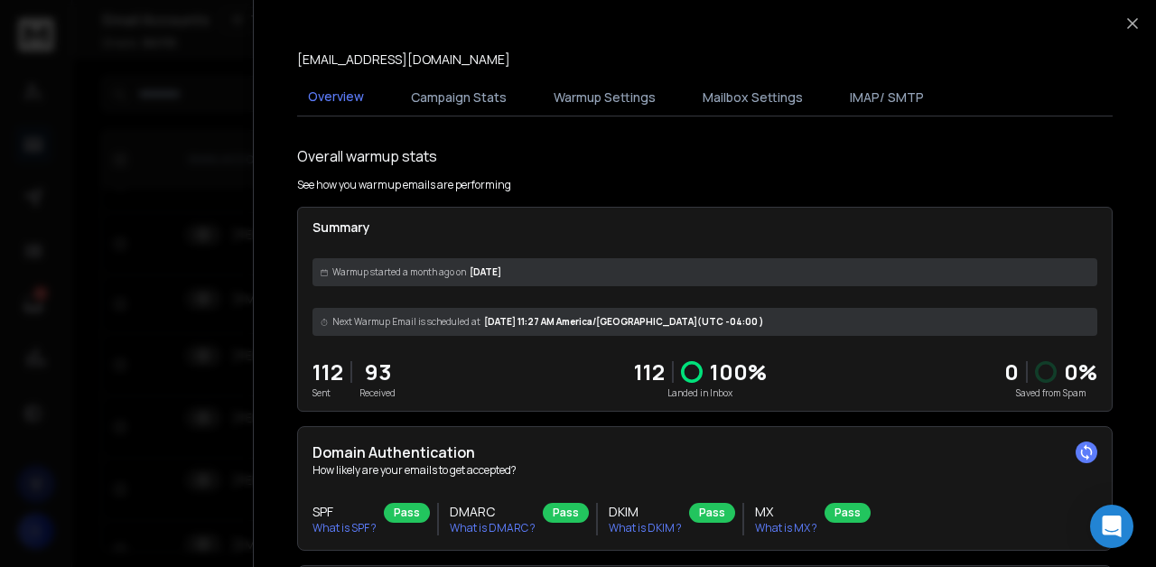
click at [598, 102] on button "Warmup Settings" at bounding box center [605, 98] width 124 height 40
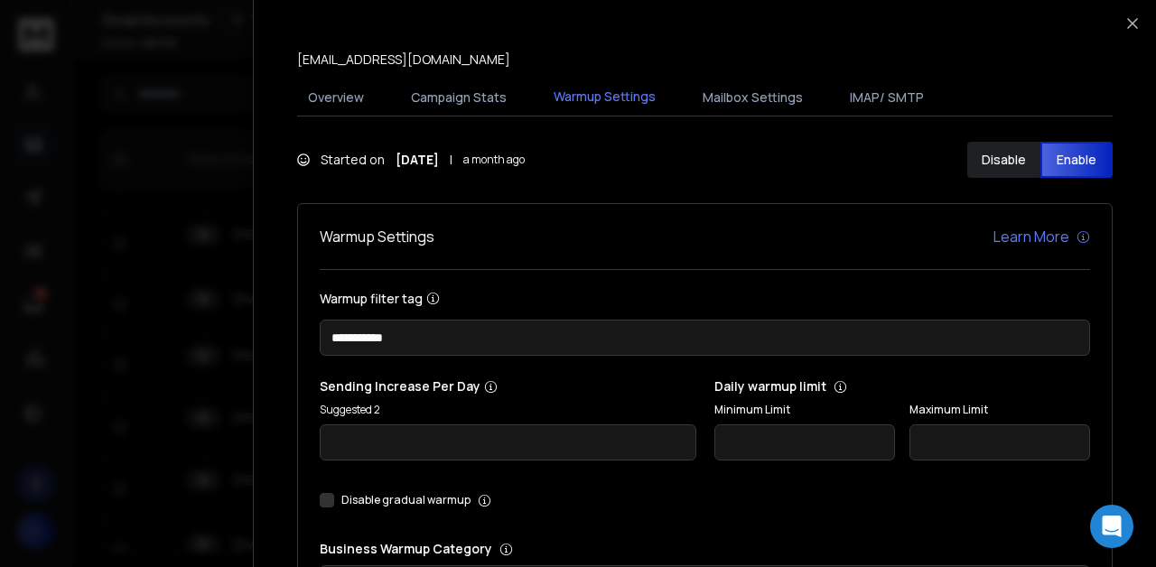
click at [345, 104] on button "Overview" at bounding box center [336, 98] width 78 height 40
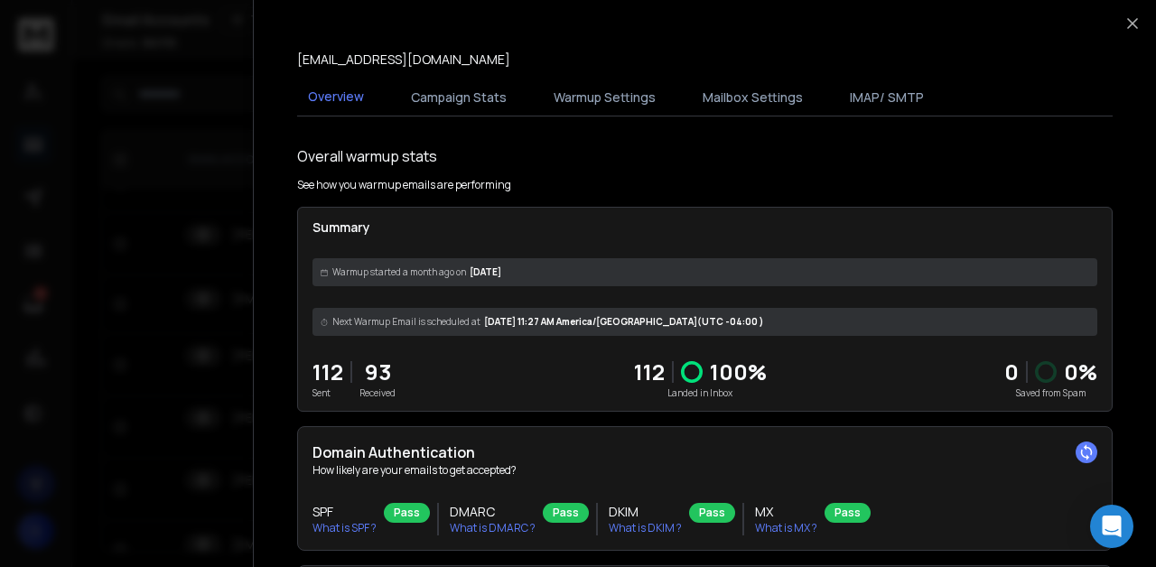
click at [571, 101] on button "Warmup Settings" at bounding box center [605, 98] width 124 height 40
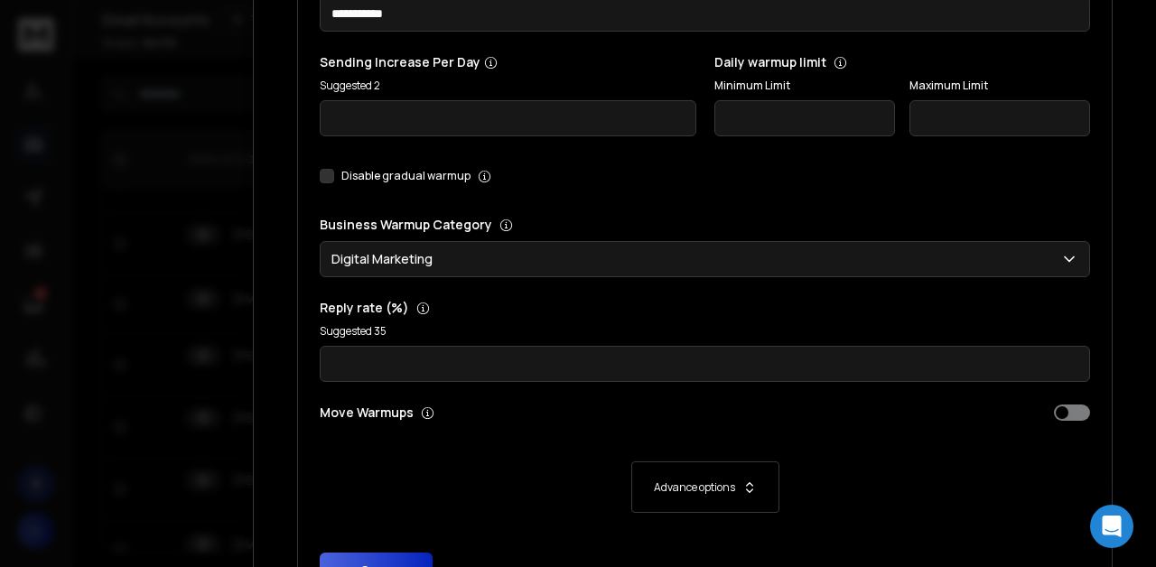
scroll to position [419, 0]
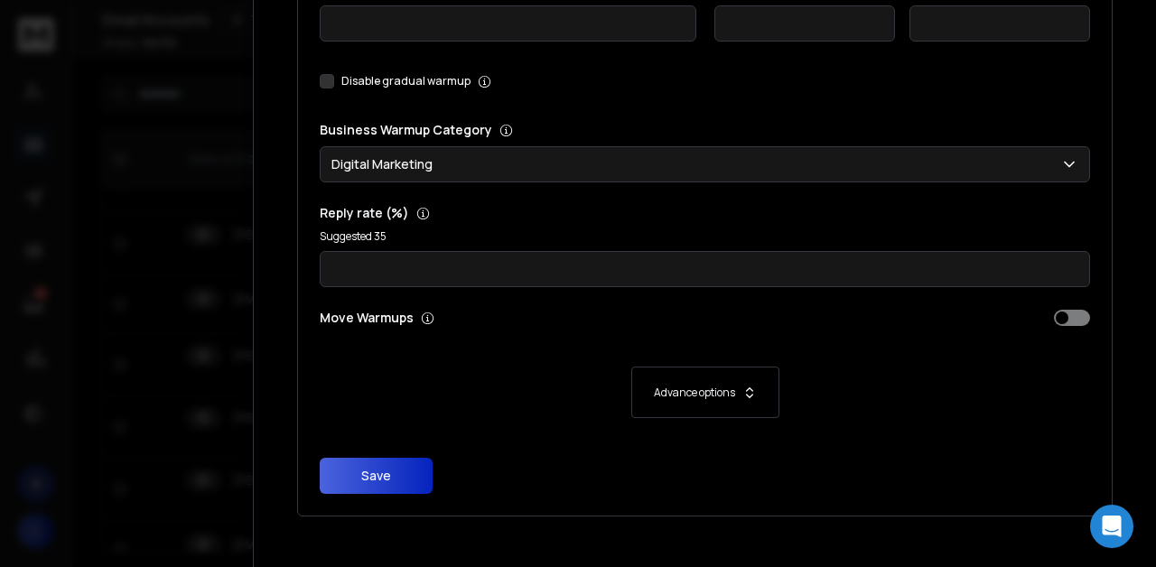
click at [668, 376] on div "Advance options" at bounding box center [705, 392] width 148 height 51
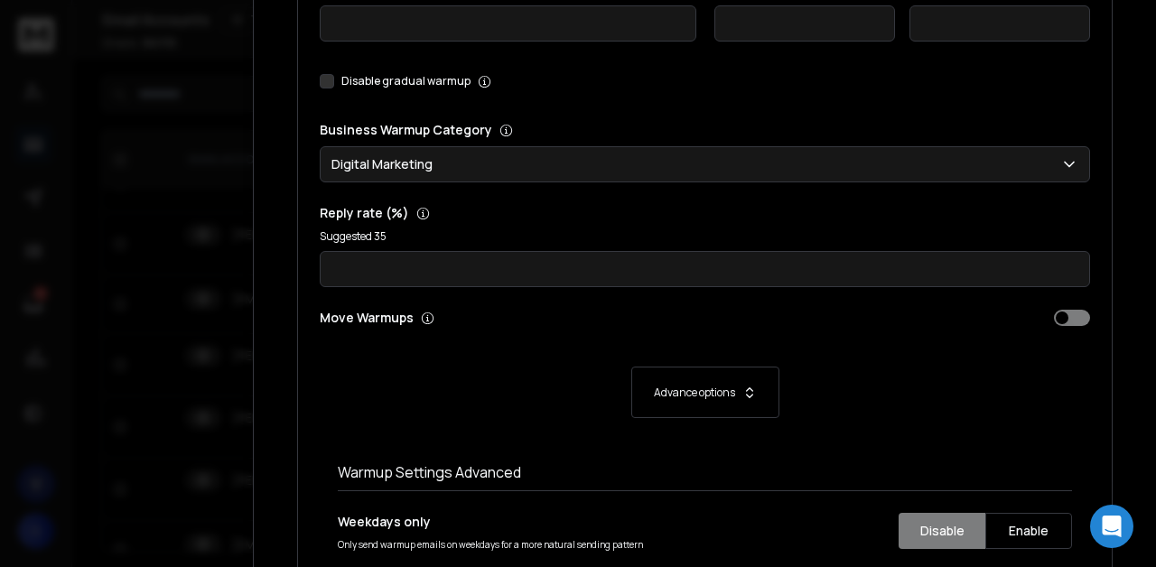
scroll to position [946, 0]
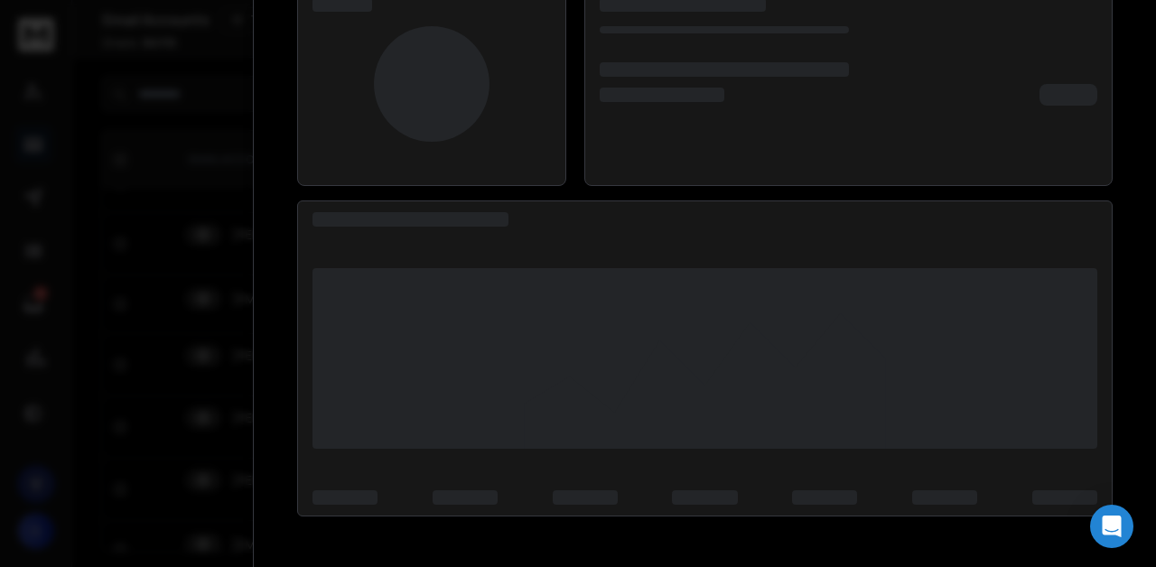
click at [179, 256] on div at bounding box center [578, 283] width 1156 height 567
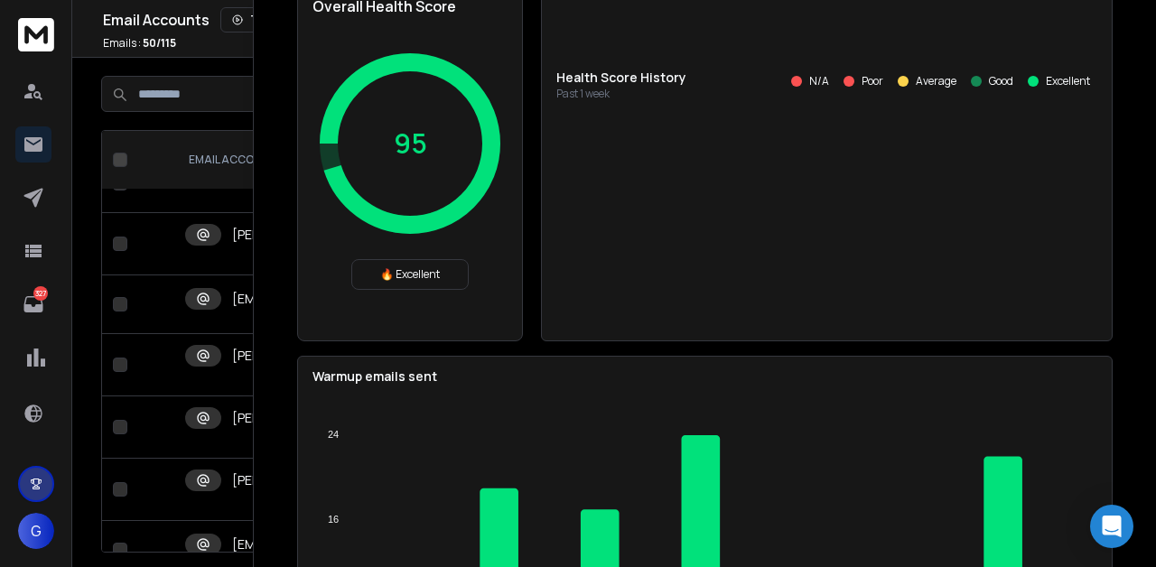
scroll to position [0, 0]
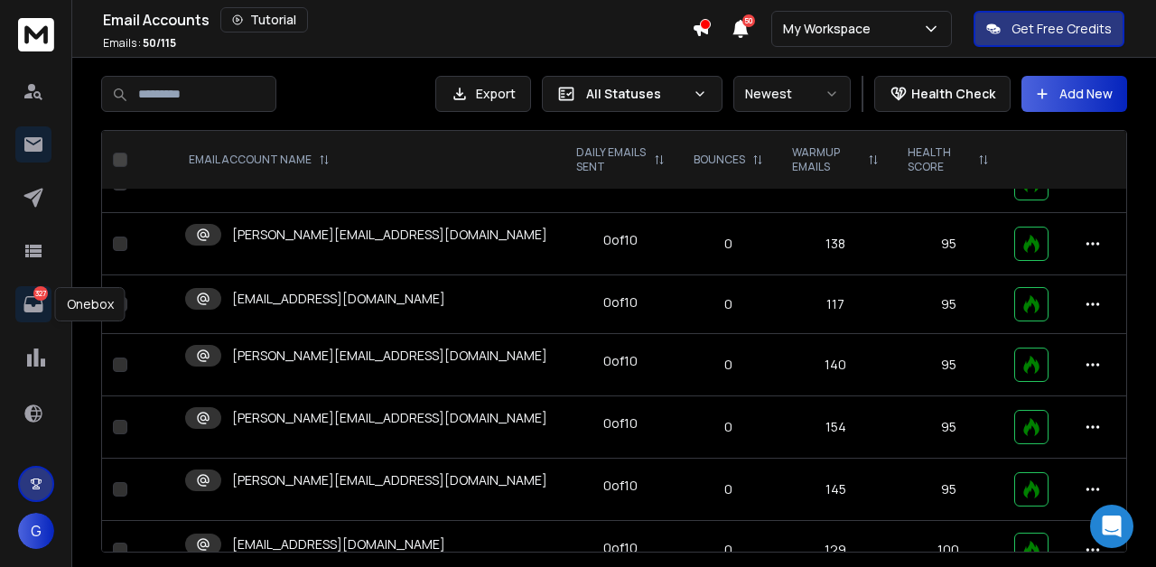
click at [42, 300] on p "327" at bounding box center [40, 293] width 14 height 14
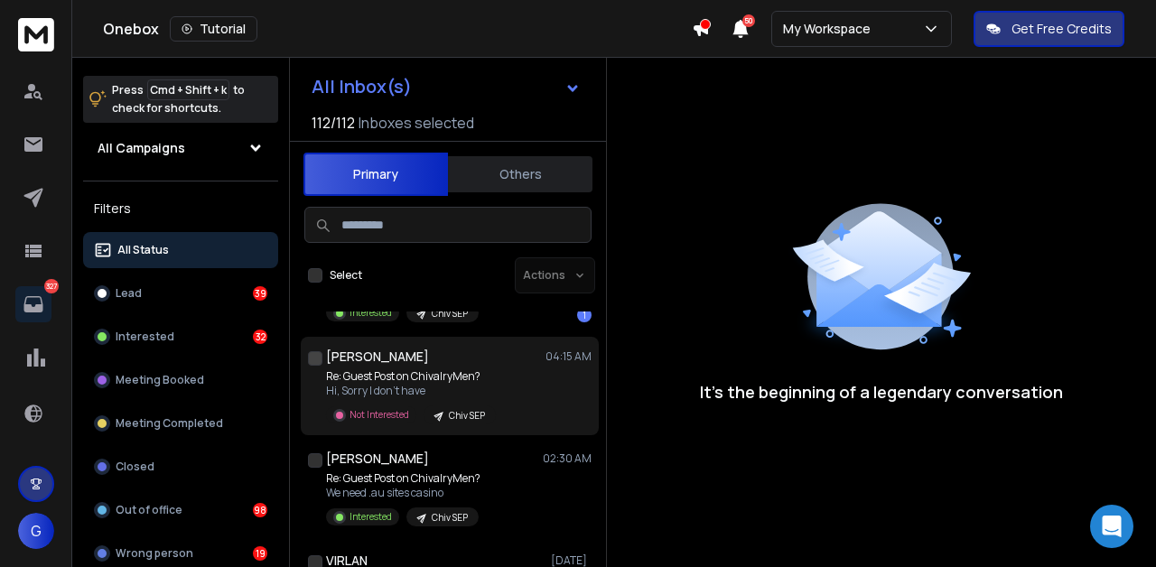
scroll to position [47, 0]
